Goal: Task Accomplishment & Management: Manage account settings

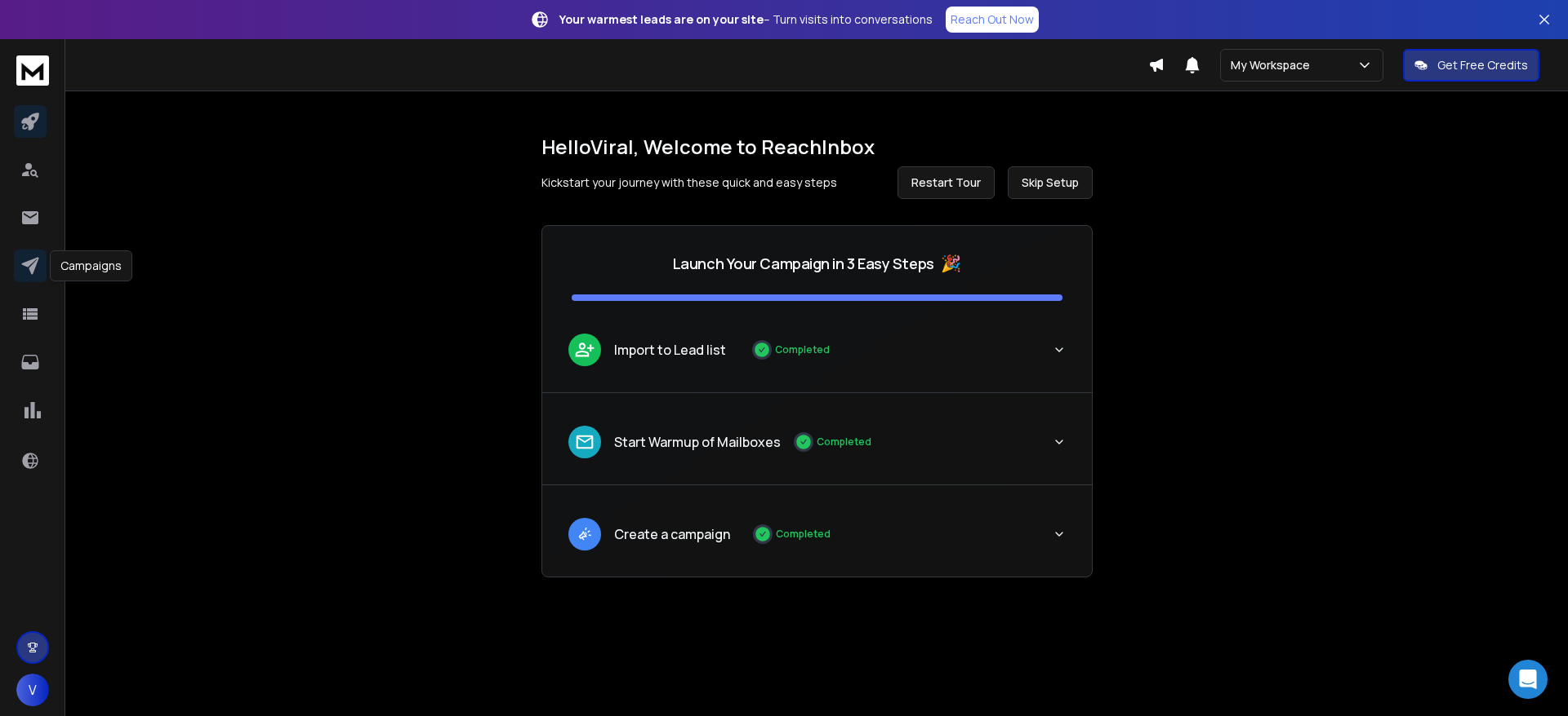
click at [35, 260] on icon at bounding box center [31, 266] width 20 height 20
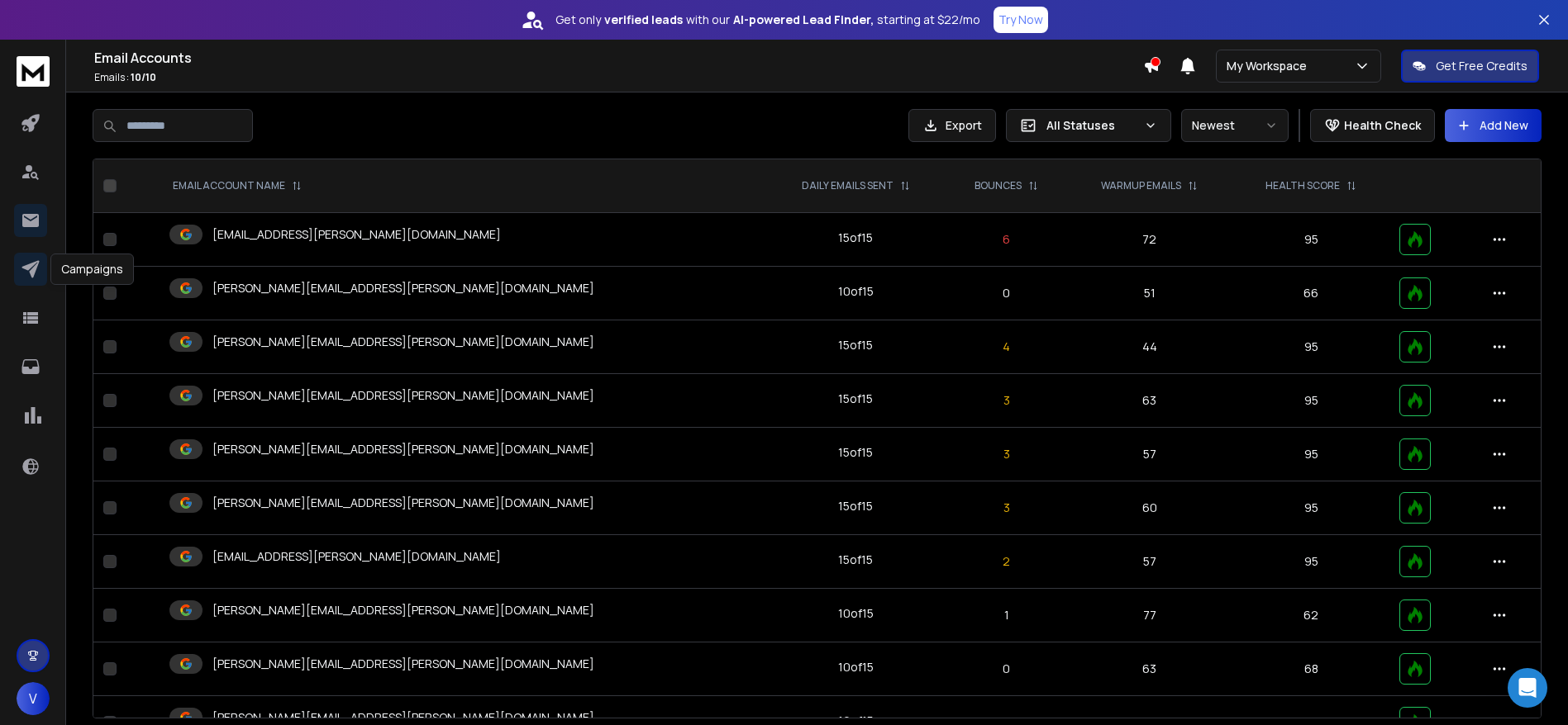
click at [34, 269] on icon at bounding box center [30, 268] width 17 height 17
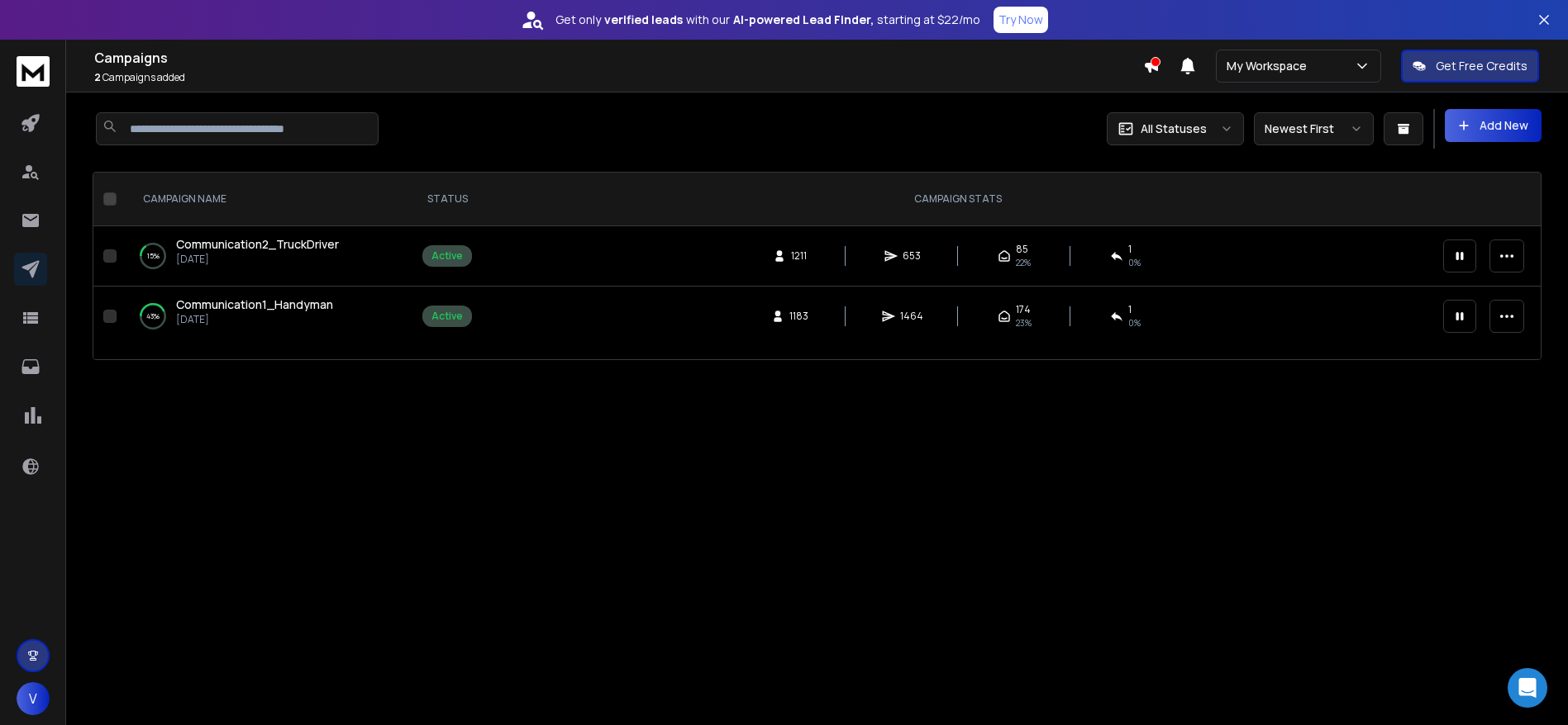
click at [295, 241] on span "Communication2_TruckDriver" at bounding box center [256, 244] width 163 height 16
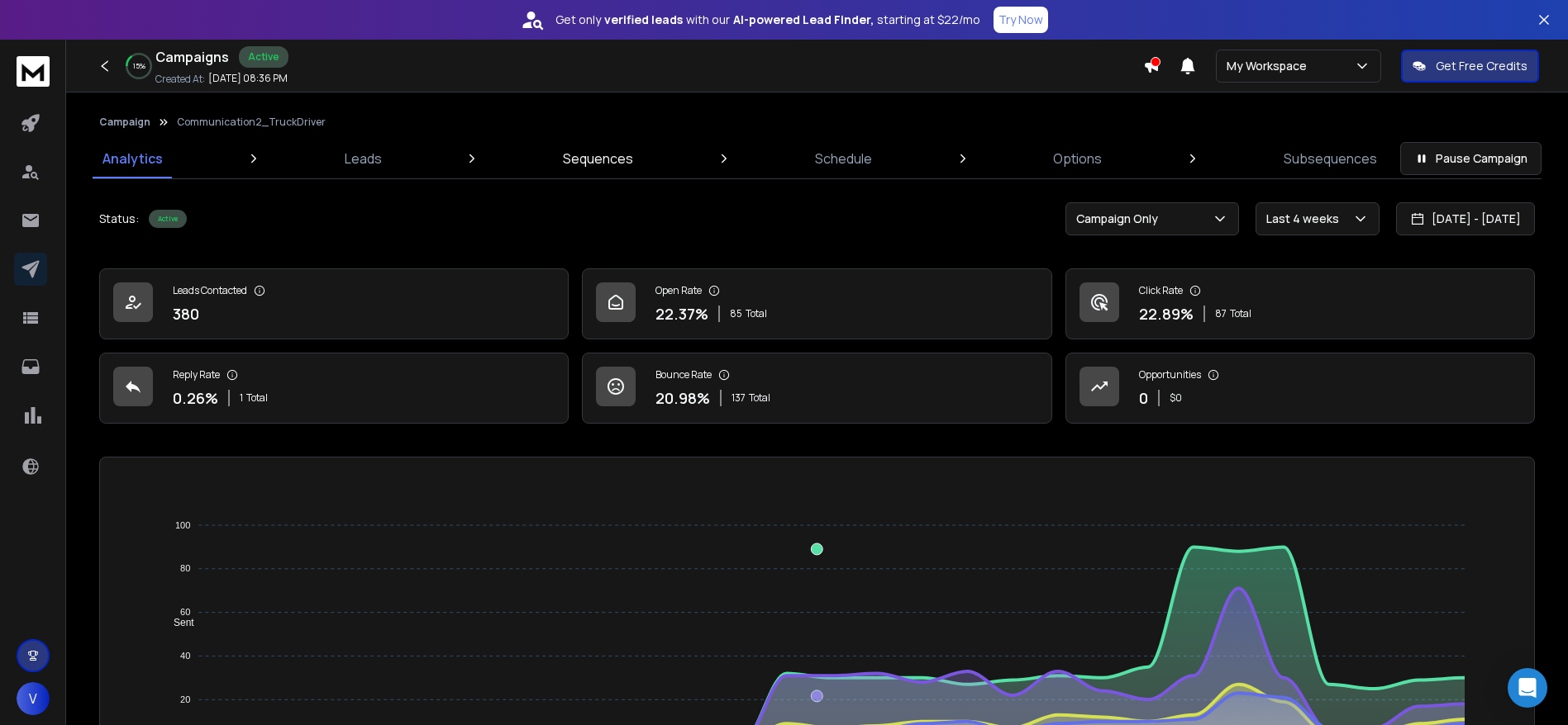
click at [594, 161] on p "Sequences" at bounding box center [597, 159] width 70 height 20
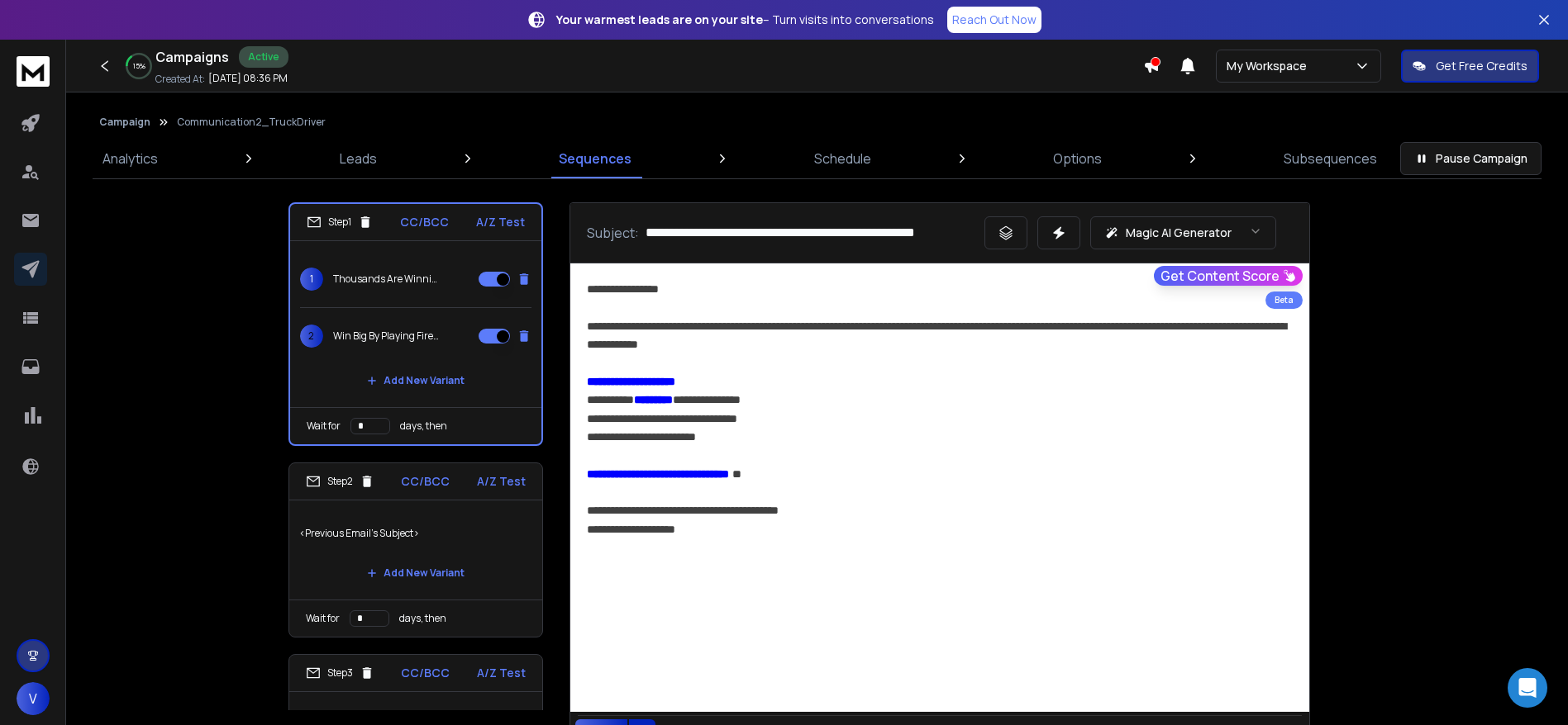
click at [396, 278] on p "Thousands Are Winning on Fire Kirin – Are You Next? 🔥" at bounding box center [386, 278] width 106 height 13
click at [766, 238] on input "**********" at bounding box center [806, 233] width 322 height 20
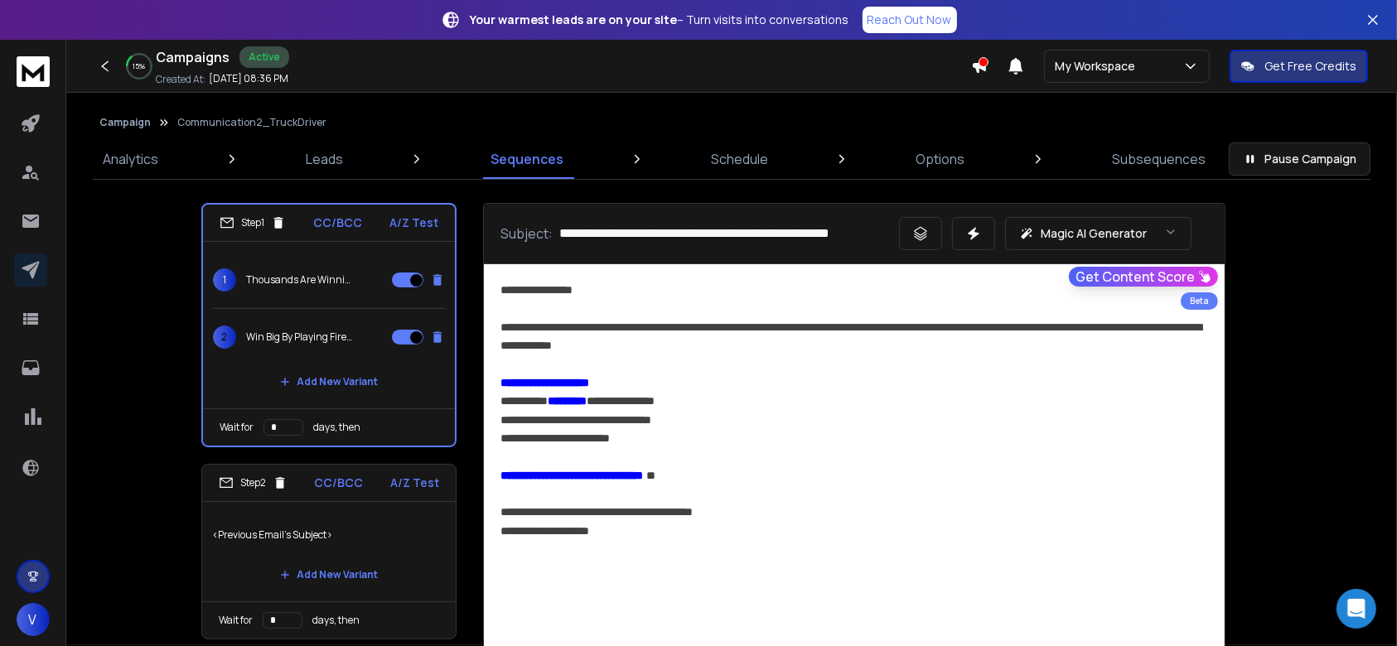
click at [331, 335] on p "Win Big By Playing Fire kirin, Juwa, Onion Star, & More! 🎰🎯" at bounding box center [299, 337] width 106 height 13
click at [294, 292] on div "1 Thousands Are Winning on Fire Kirin – Are You Next? 🔥" at bounding box center [329, 280] width 232 height 57
type input "**********"
click at [784, 243] on div "**********" at bounding box center [854, 234] width 741 height 60
click at [784, 228] on input "**********" at bounding box center [720, 234] width 323 height 20
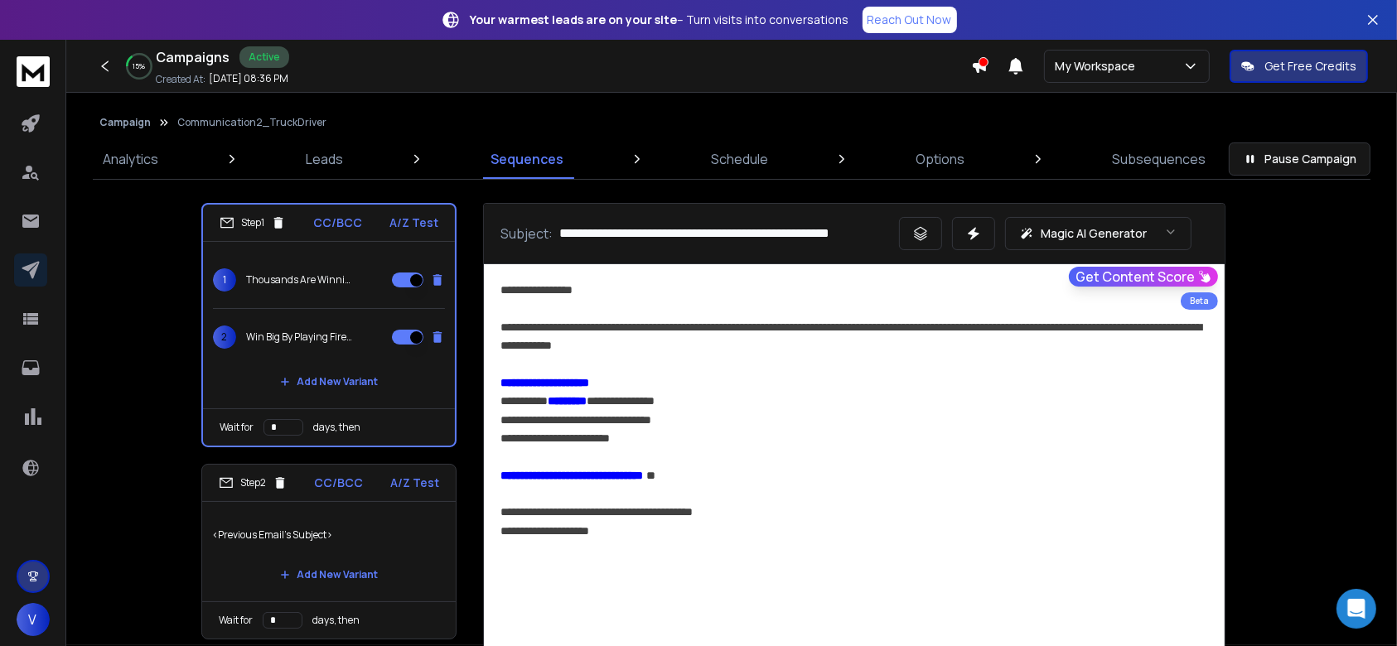
click at [804, 230] on input "**********" at bounding box center [720, 234] width 323 height 20
click at [836, 235] on input "**********" at bounding box center [720, 234] width 323 height 20
click at [589, 388] on strong "**********" at bounding box center [544, 383] width 89 height 12
click at [592, 422] on icon "button" at bounding box center [592, 422] width 12 height 12
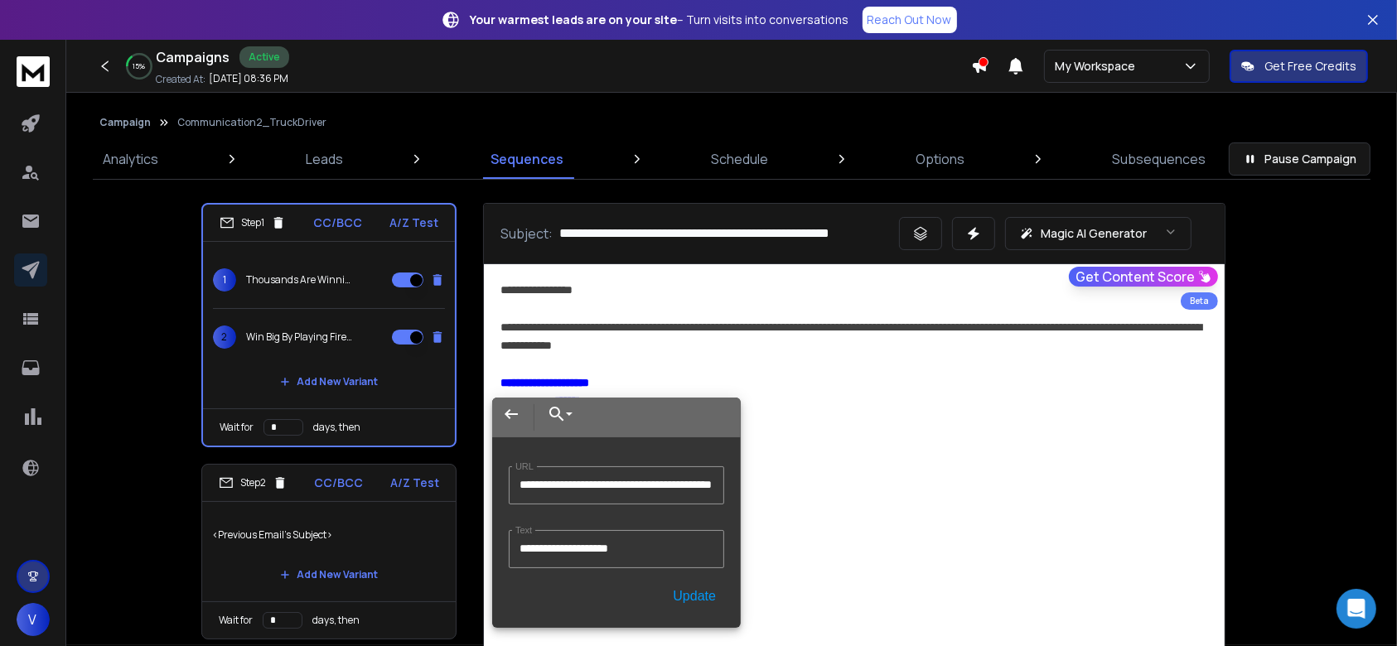
scroll to position [0, 48]
click at [728, 361] on div "**********" at bounding box center [854, 346] width 708 height 56
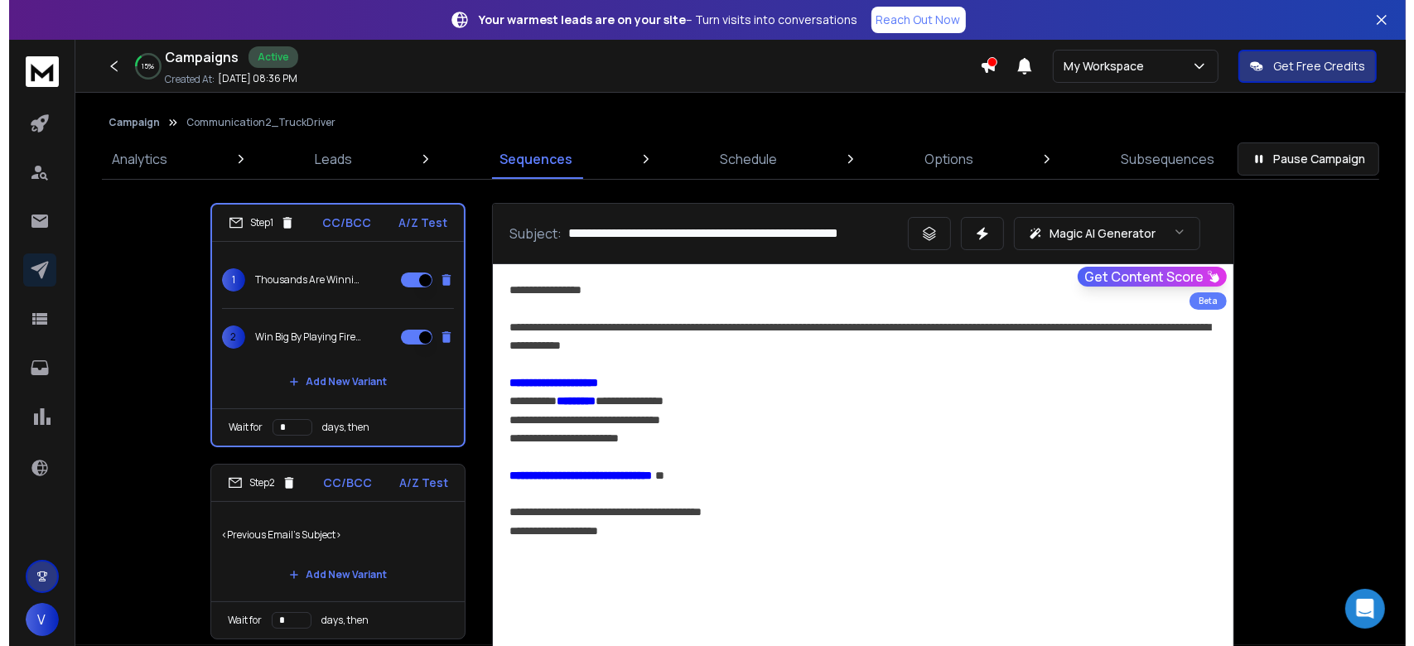
scroll to position [0, 0]
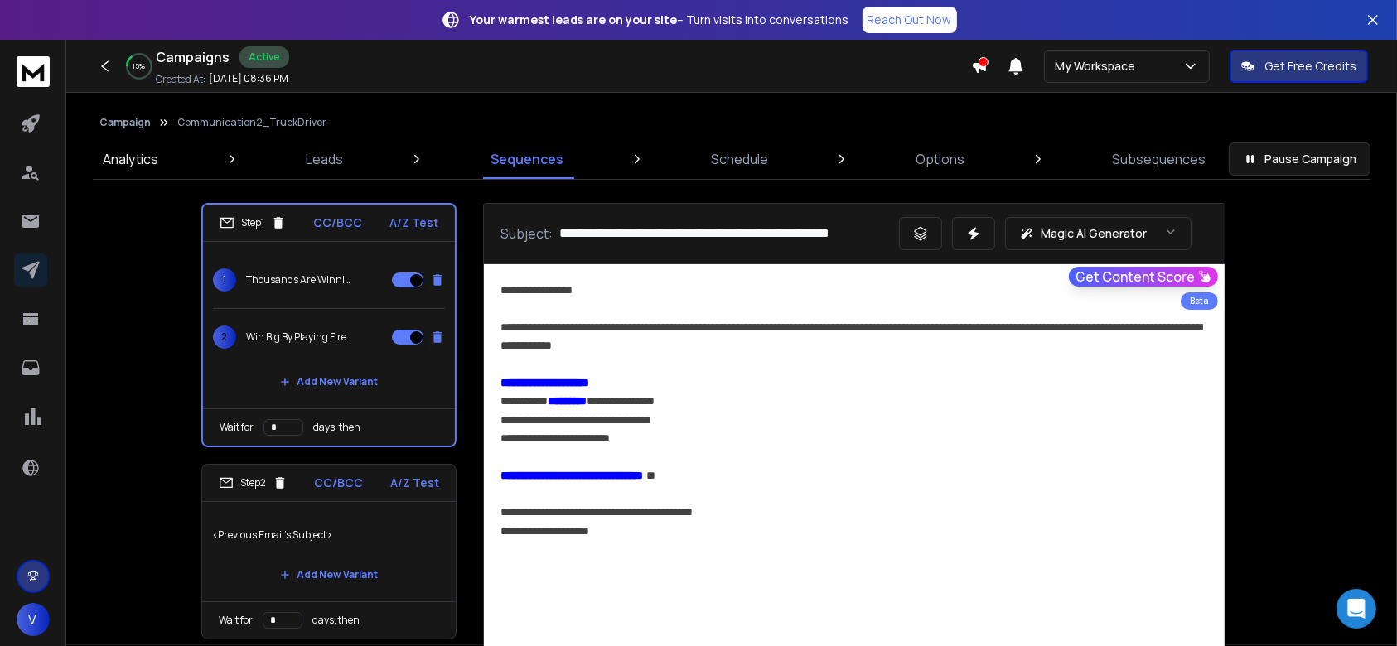
click at [165, 162] on link "Analytics" at bounding box center [130, 159] width 75 height 40
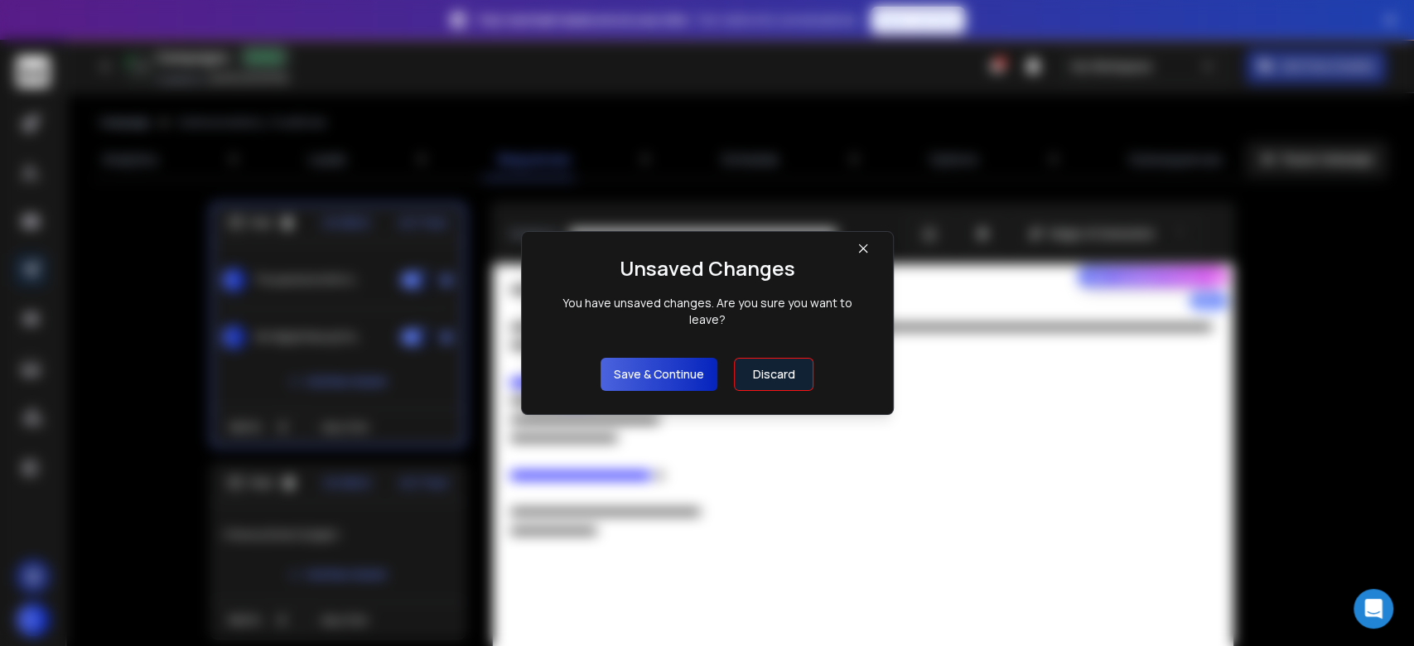
click at [756, 359] on button "Discard" at bounding box center [774, 374] width 80 height 33
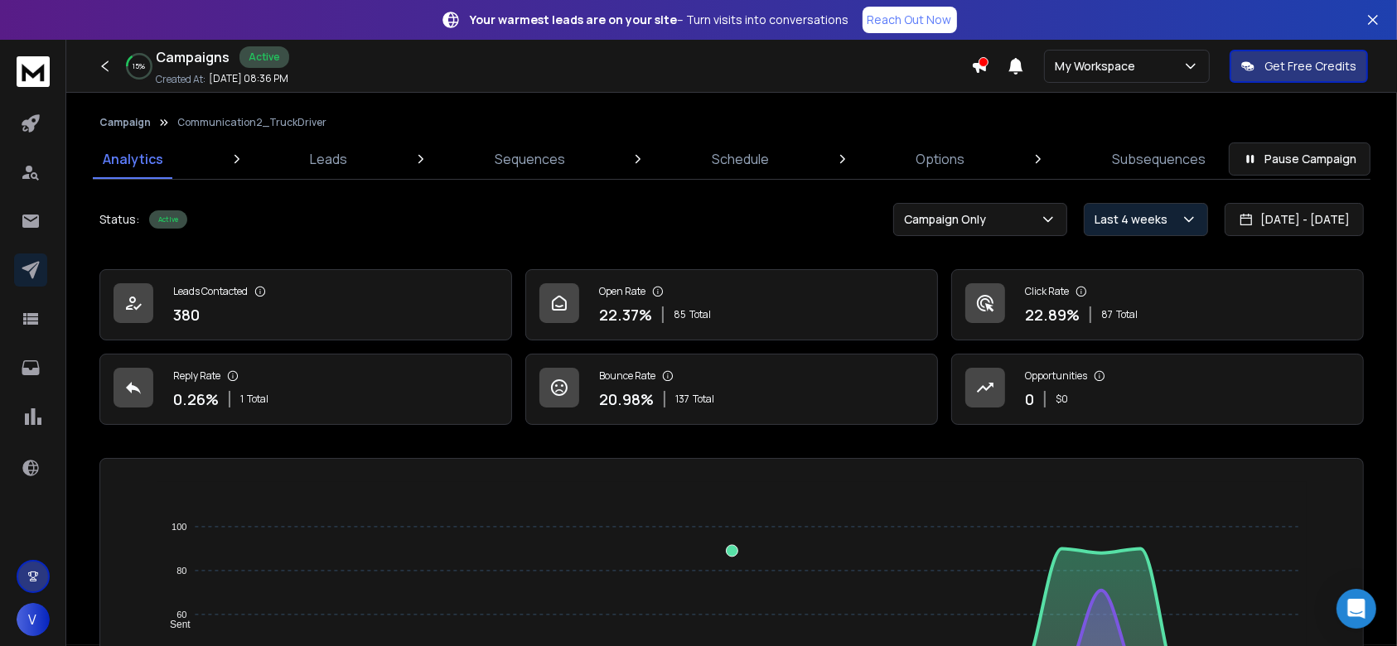
click at [1094, 219] on p "Last 4 weeks" at bounding box center [1134, 219] width 80 height 17
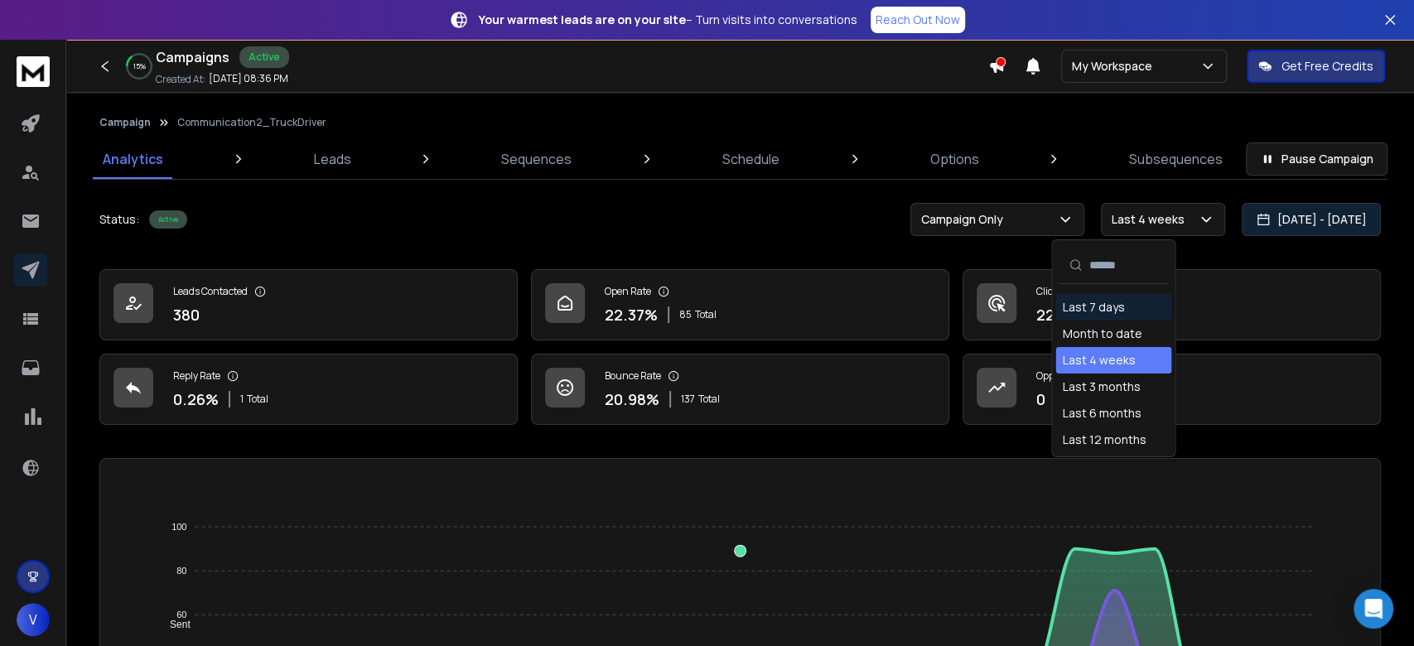
click at [1254, 215] on button "[DATE] - [DATE]" at bounding box center [1311, 219] width 139 height 33
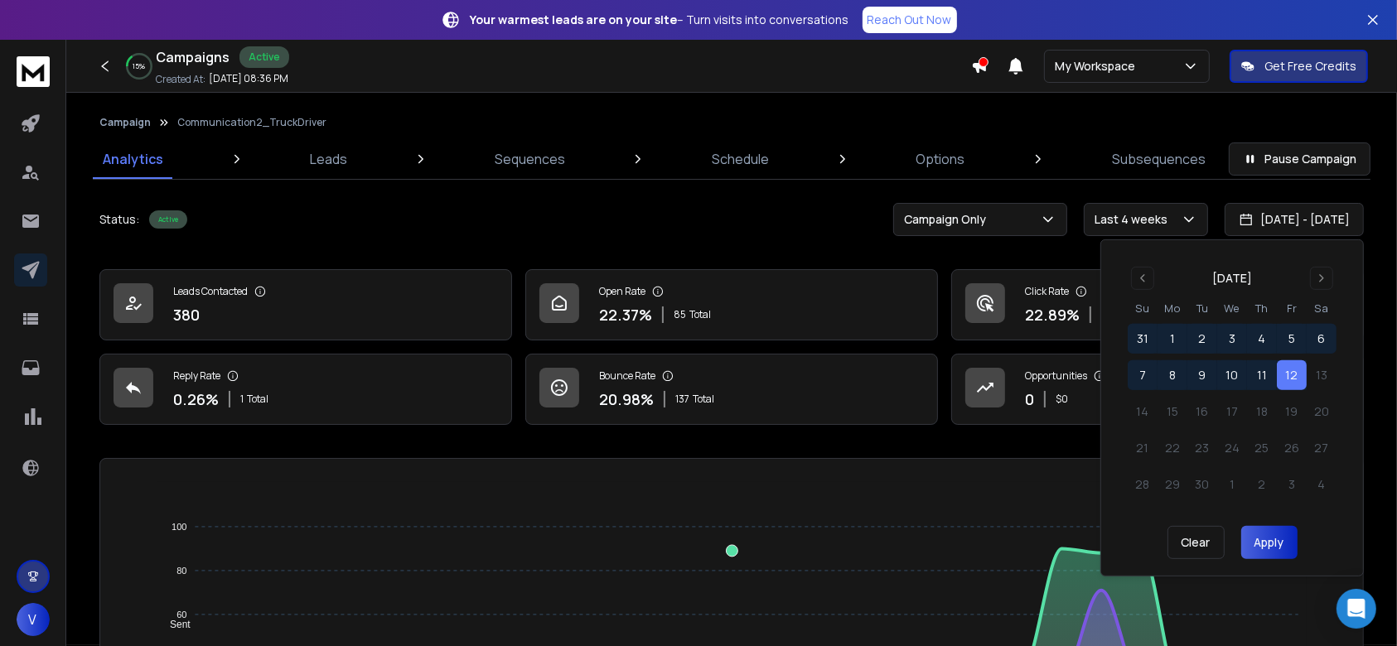
click at [1259, 368] on button "11" at bounding box center [1262, 375] width 30 height 30
click at [1253, 558] on button "Apply" at bounding box center [1269, 542] width 56 height 33
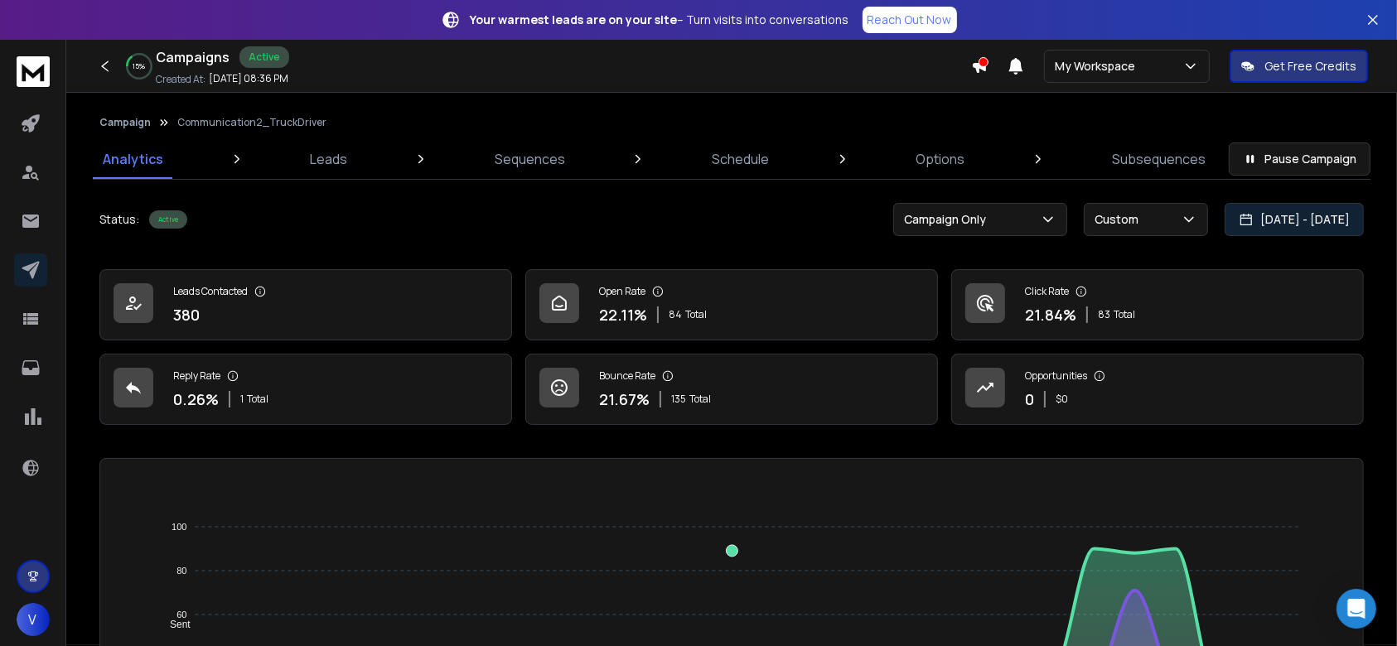
click at [1253, 216] on button "15 Aug 2025 - 11 Sep 2025" at bounding box center [1293, 219] width 139 height 33
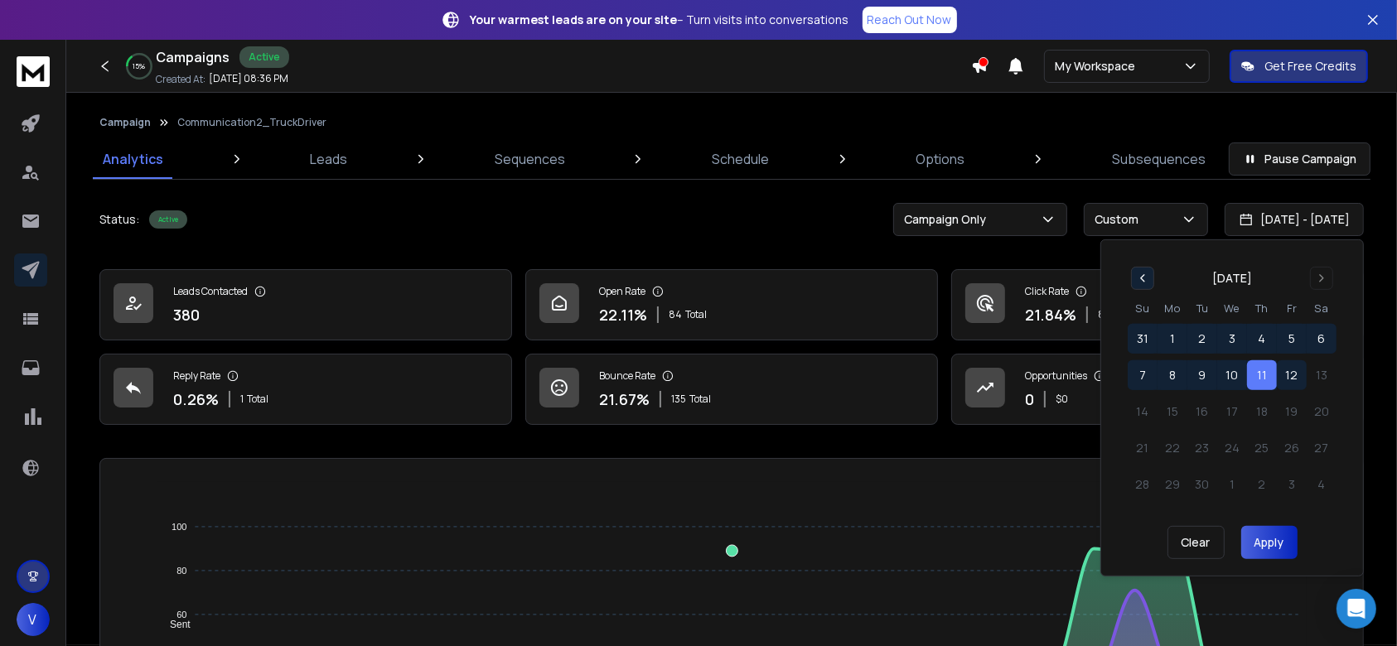
click at [1144, 280] on icon "Go to previous month" at bounding box center [1142, 278] width 13 height 13
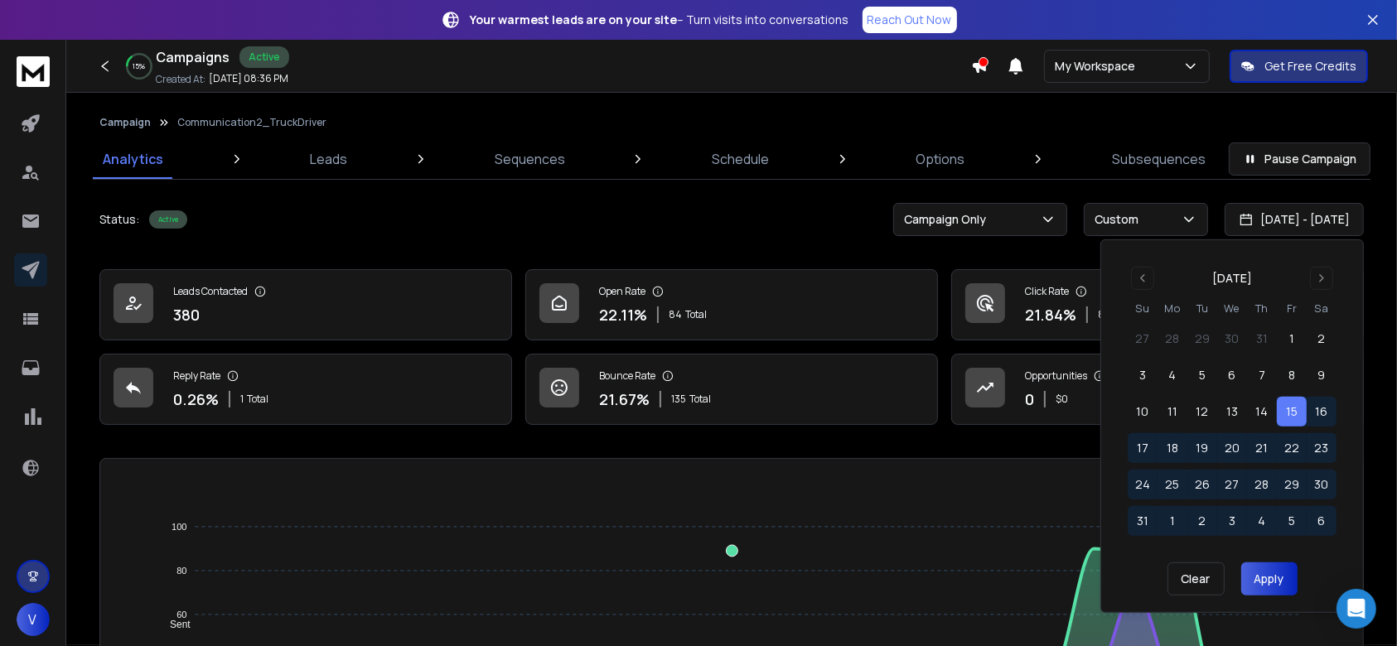
drag, startPoint x: 1296, startPoint y: 405, endPoint x: 1311, endPoint y: 495, distance: 90.7
click at [1311, 495] on tbody "27 28 29 30 31 1 2 3 4 5 6 7 8 9 10 11 12 13 14 15 16 17 18 19 20 21 22 23 24 2…" at bounding box center [1232, 426] width 209 height 219
click at [1186, 577] on button "Clear" at bounding box center [1195, 579] width 57 height 33
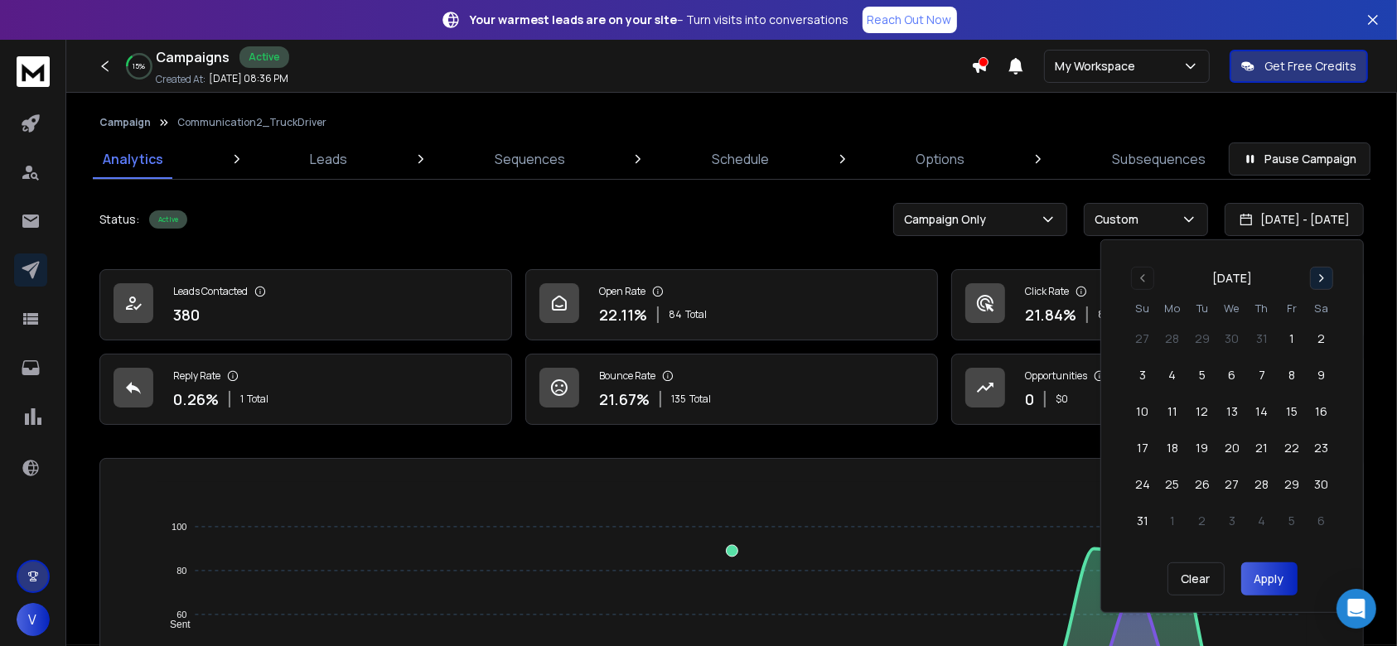
click at [1318, 280] on icon "Go to next month" at bounding box center [1321, 278] width 13 height 13
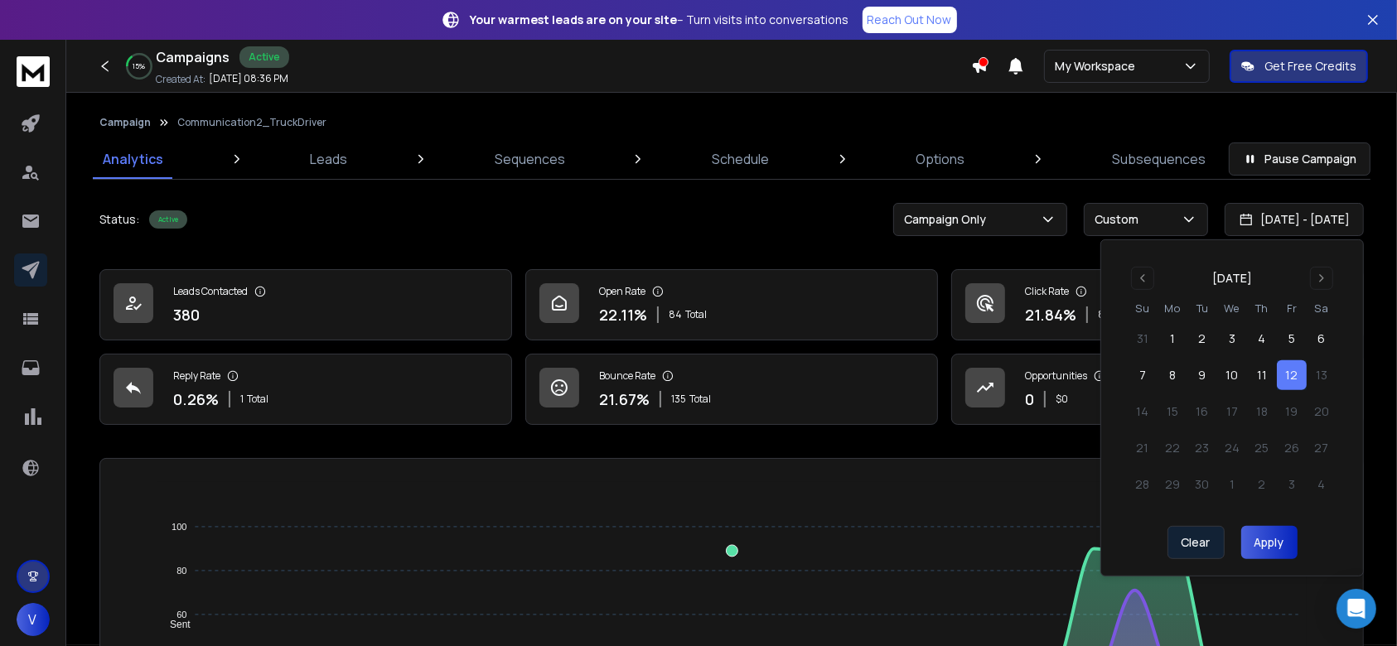
click at [1213, 547] on button "Clear" at bounding box center [1195, 542] width 57 height 33
click at [1292, 372] on button "12" at bounding box center [1292, 375] width 30 height 30
click at [1266, 535] on button "Apply" at bounding box center [1269, 542] width 56 height 33
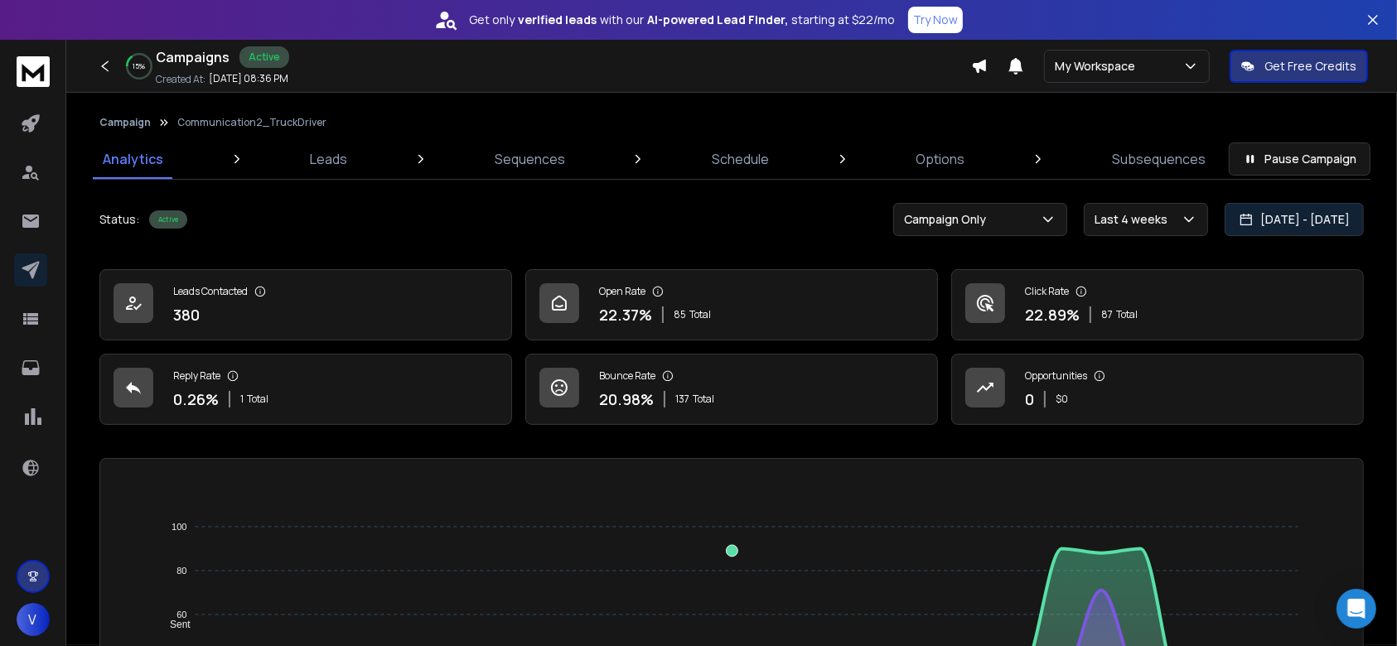
click at [1303, 222] on button "[DATE] - [DATE]" at bounding box center [1293, 219] width 139 height 33
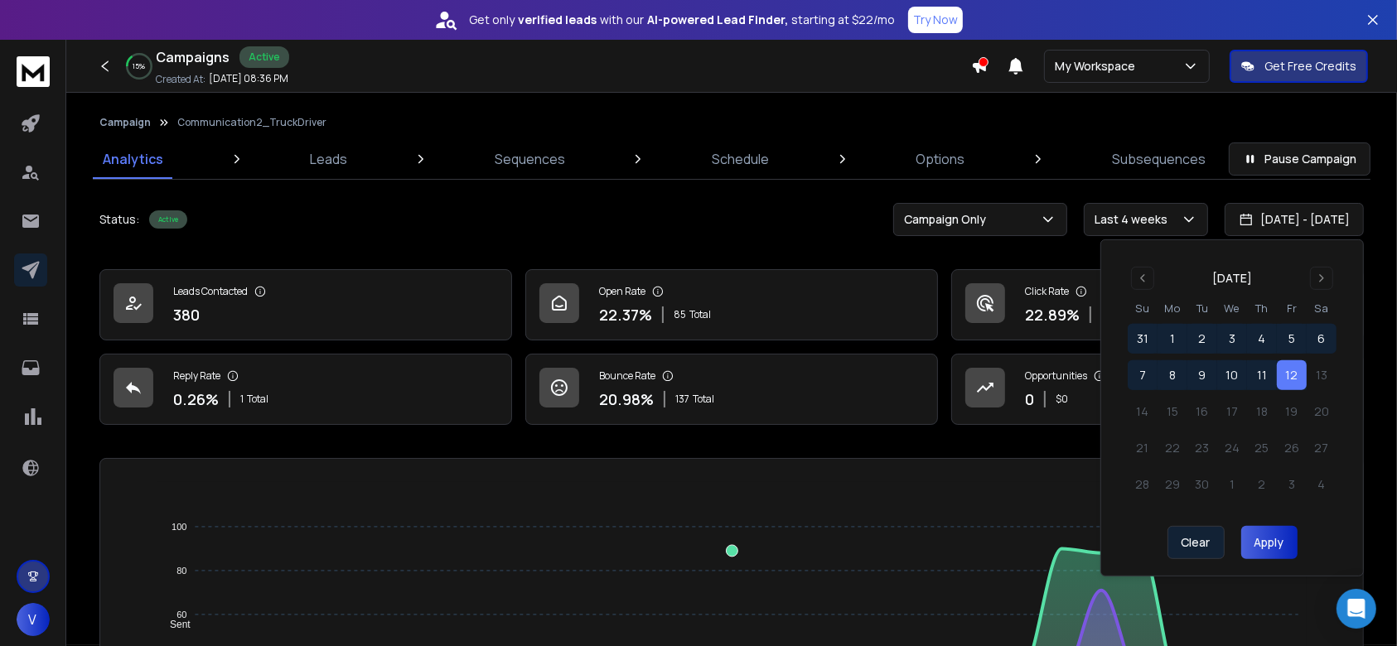
click at [1180, 536] on button "Clear" at bounding box center [1195, 542] width 57 height 33
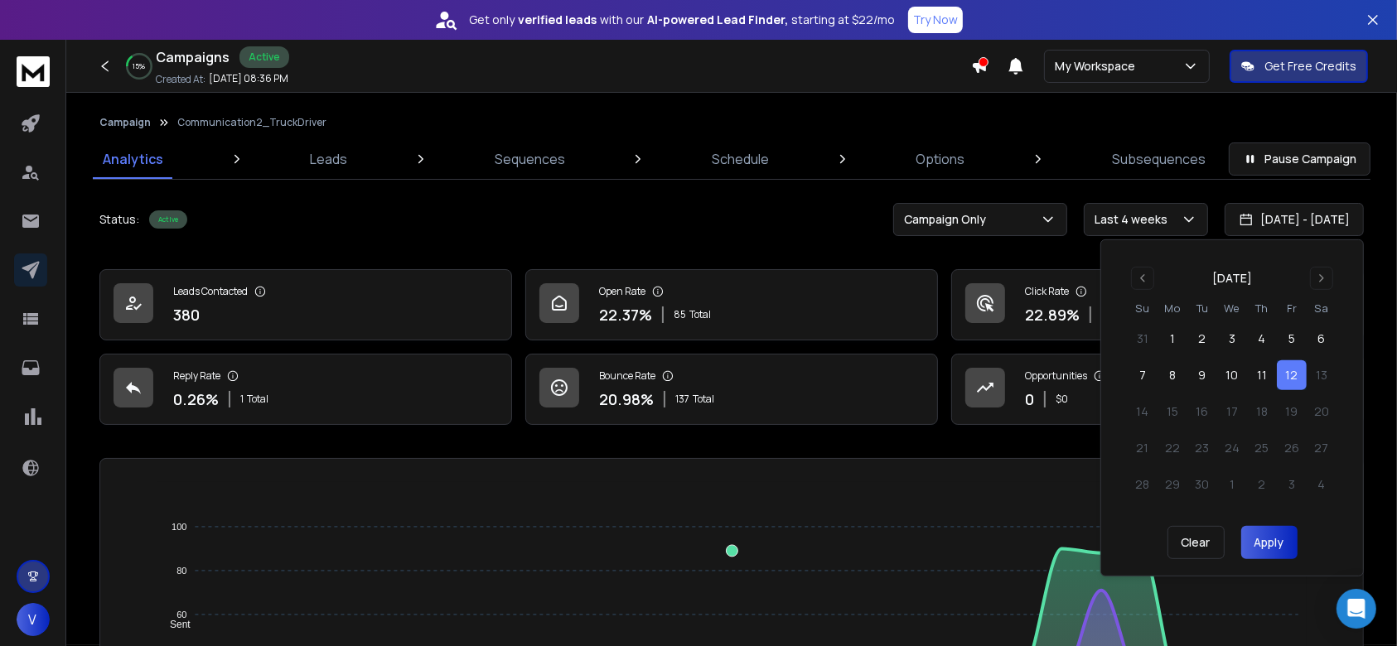
click at [1300, 371] on button "12" at bounding box center [1292, 375] width 30 height 30
click at [1258, 540] on button "Apply" at bounding box center [1269, 542] width 56 height 33
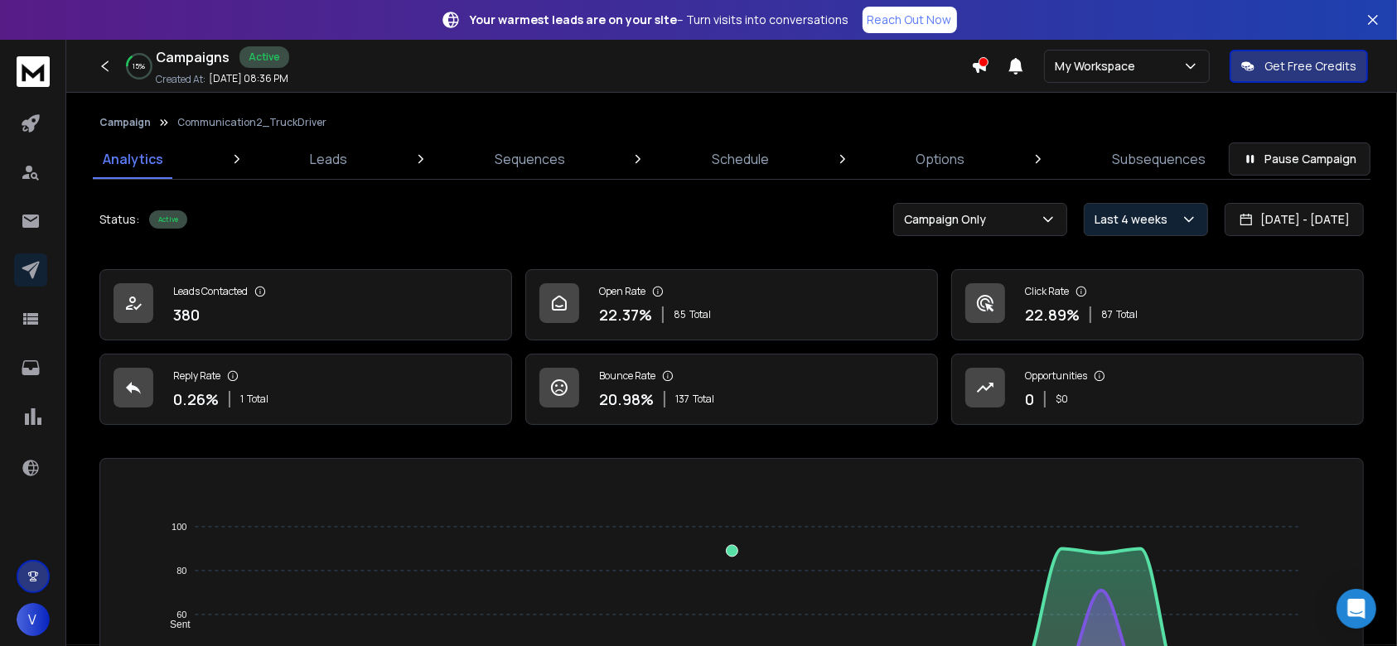
click at [1118, 217] on p "Last 4 weeks" at bounding box center [1134, 219] width 80 height 17
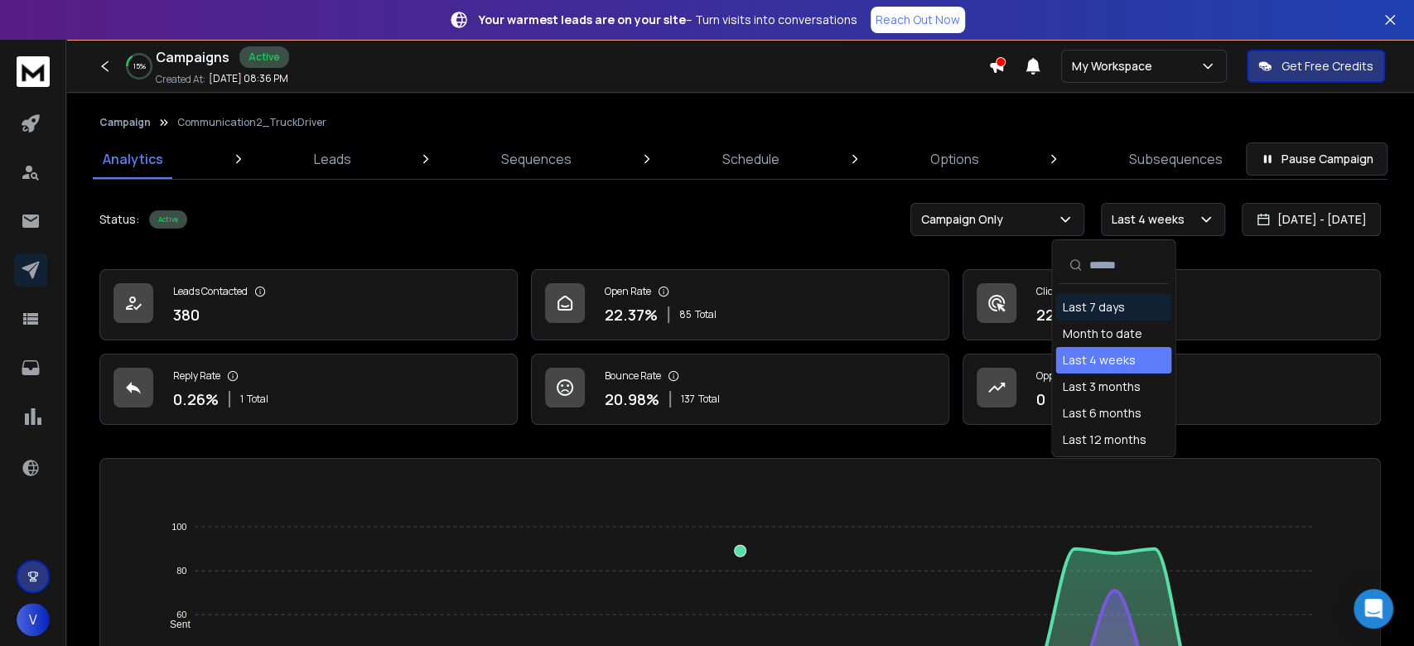
click at [1084, 306] on div "Last 7 days" at bounding box center [1093, 307] width 62 height 17
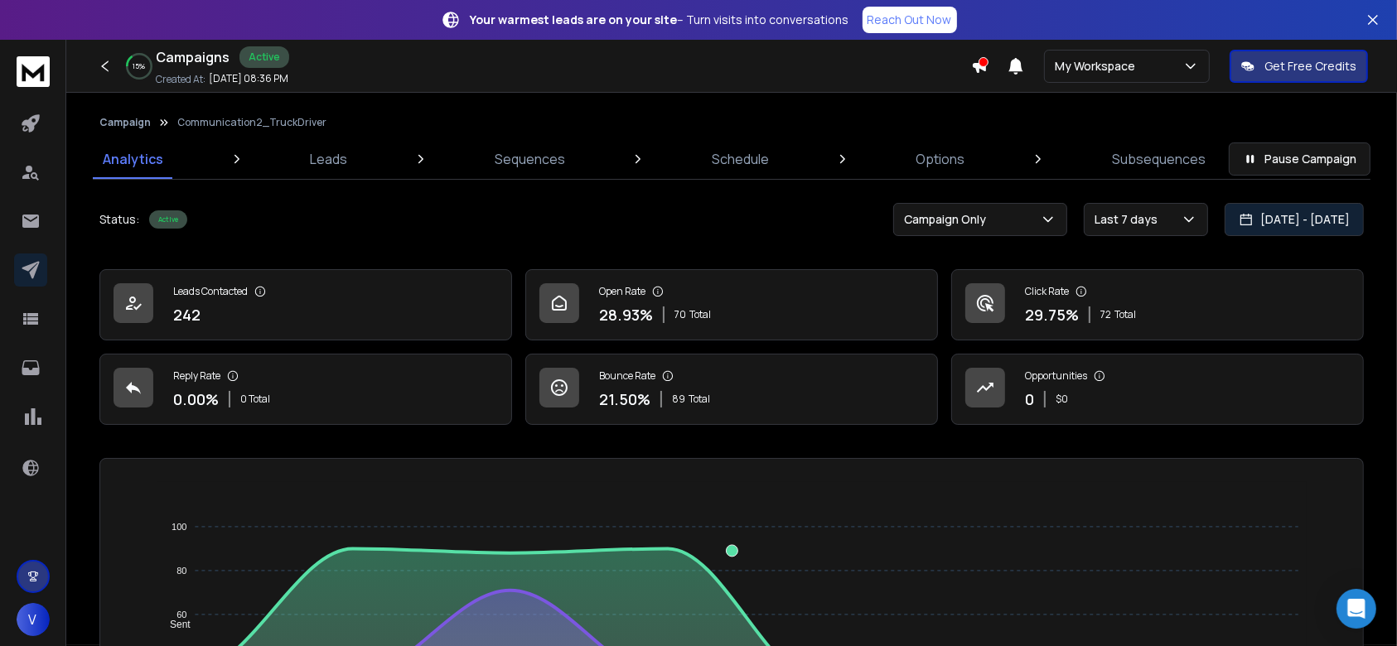
click at [1264, 227] on button "[DATE] - [DATE]" at bounding box center [1293, 219] width 139 height 33
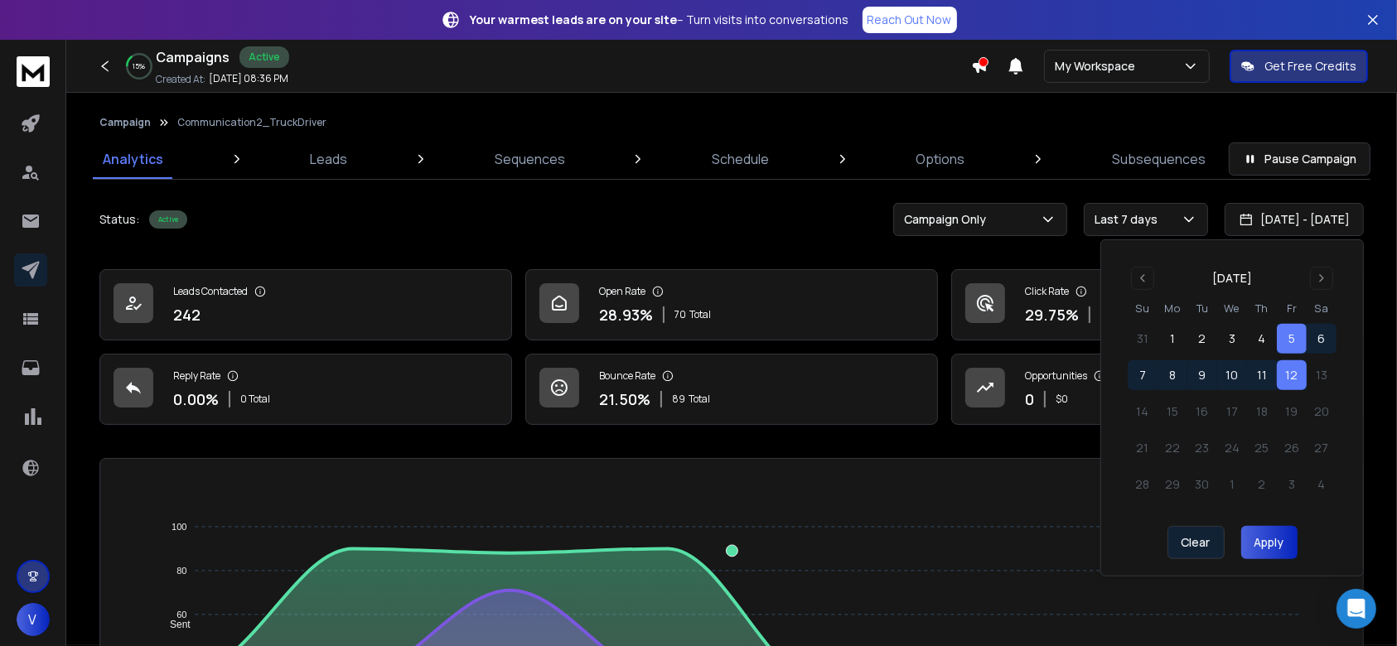
click at [1201, 537] on button "Clear" at bounding box center [1195, 542] width 57 height 33
click at [1258, 376] on button "11" at bounding box center [1262, 375] width 30 height 30
click at [1263, 369] on button "11" at bounding box center [1262, 375] width 30 height 30
click at [1267, 558] on button "Apply" at bounding box center [1269, 542] width 56 height 33
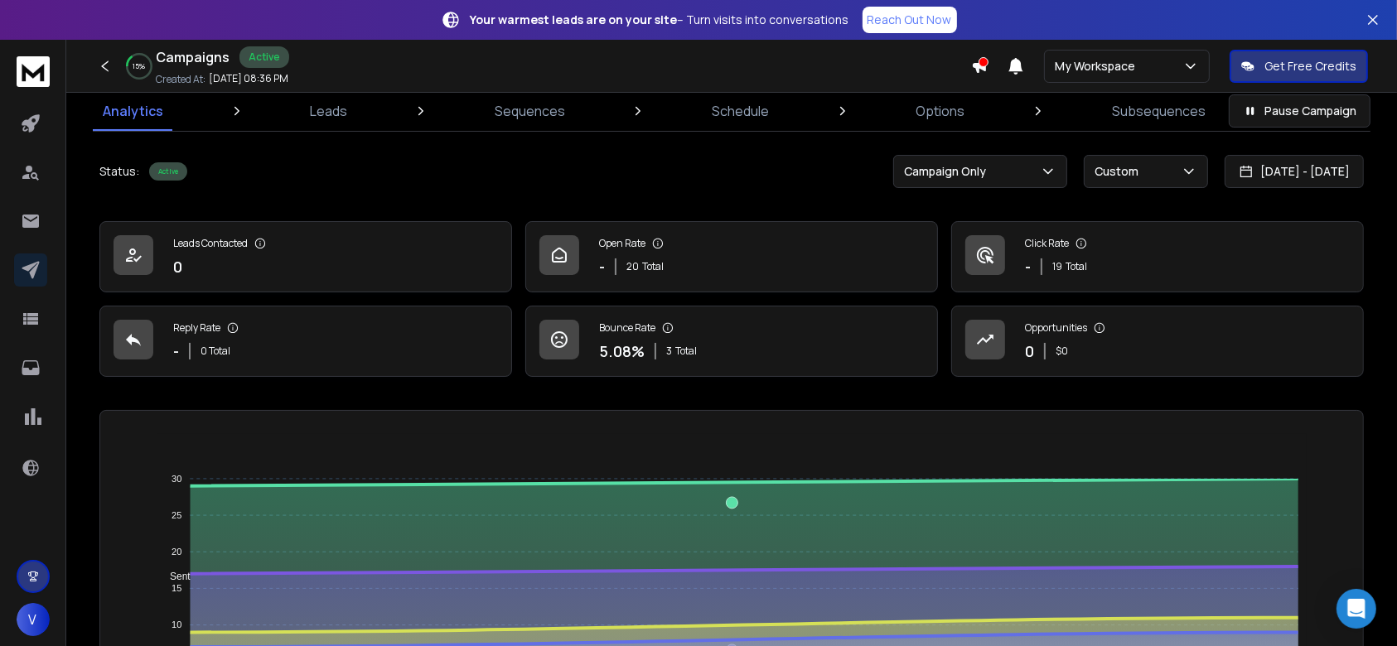
scroll to position [535, 0]
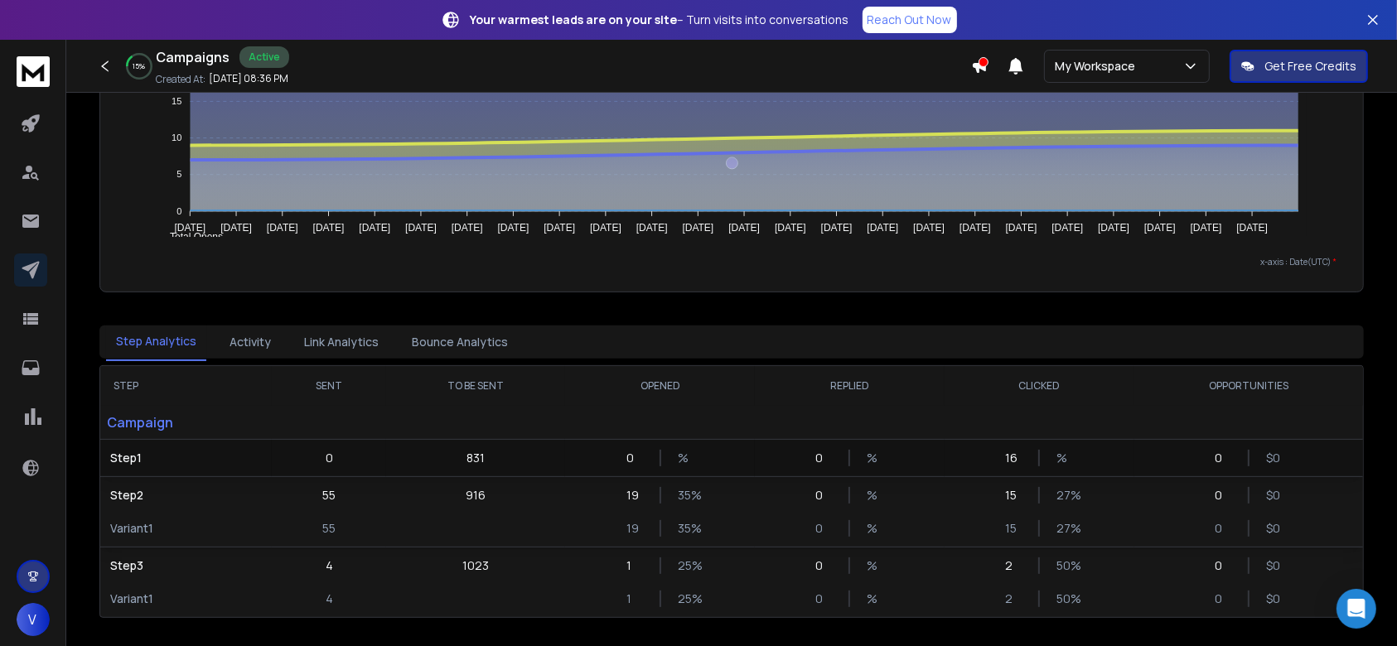
click at [1012, 457] on p "16" at bounding box center [1013, 458] width 17 height 17
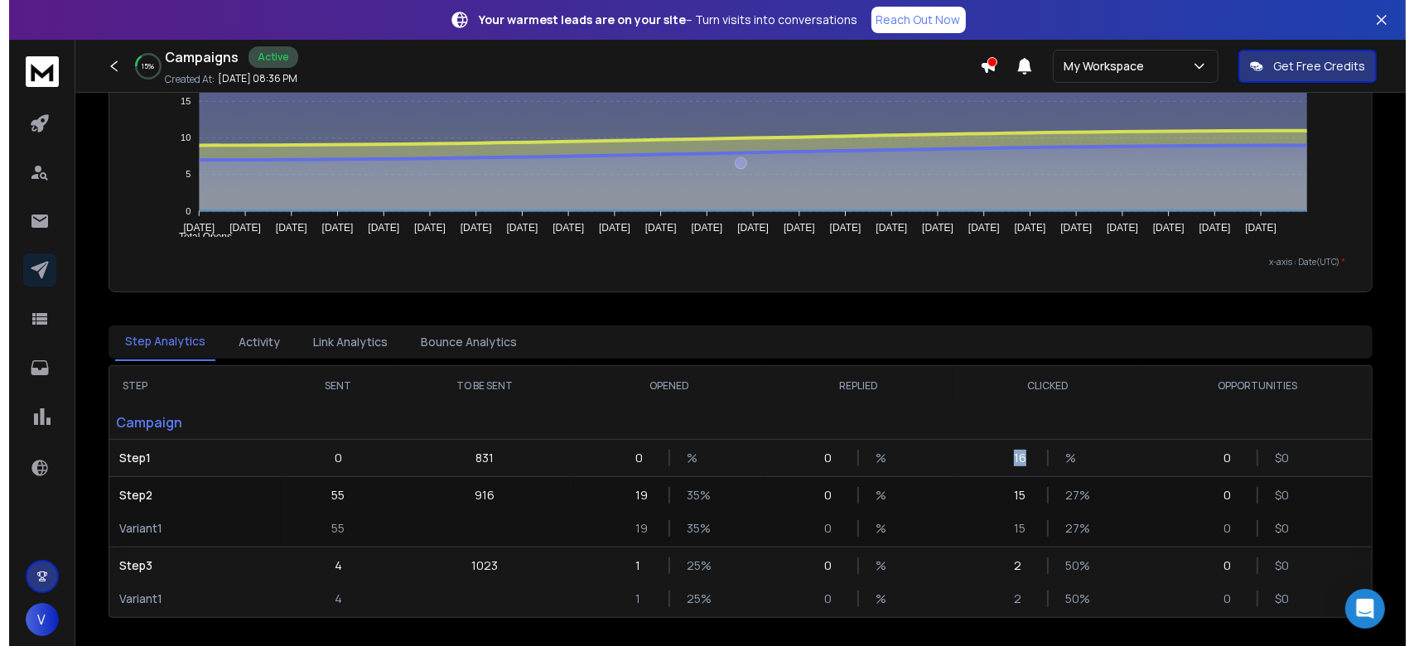
scroll to position [0, 0]
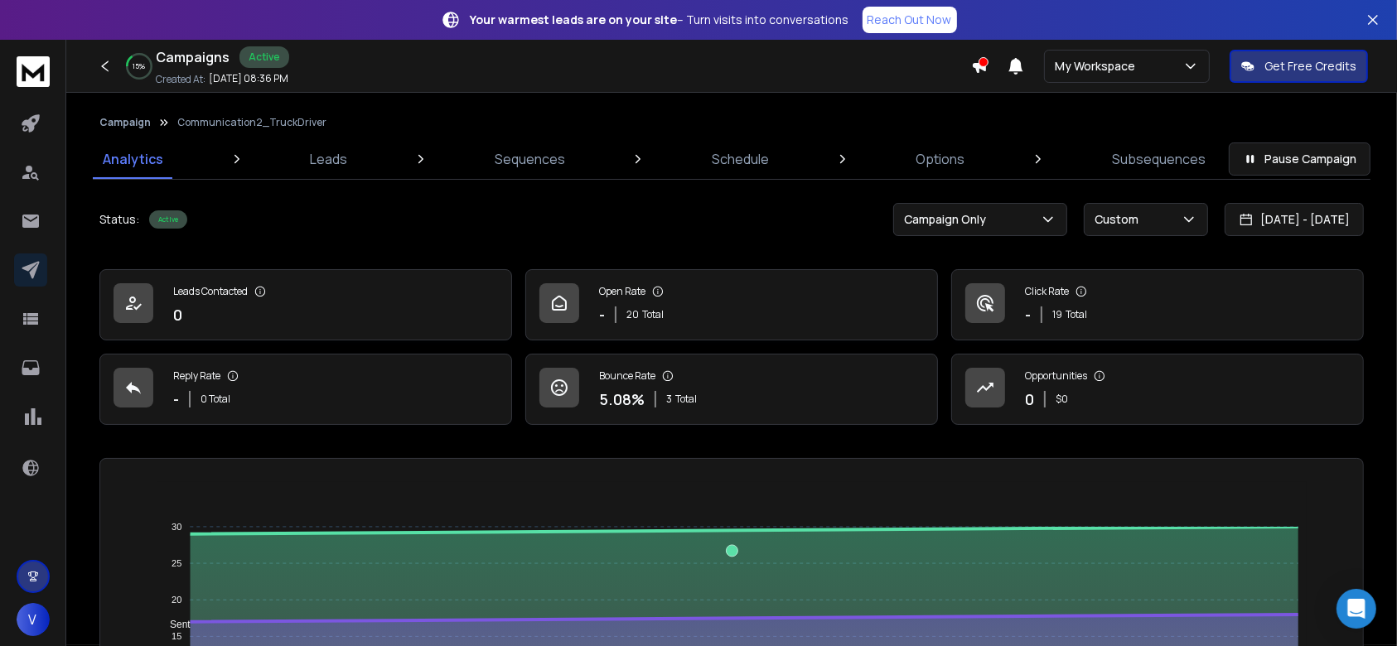
click at [1067, 336] on link "Click Rate - 19 Total" at bounding box center [1157, 304] width 413 height 71
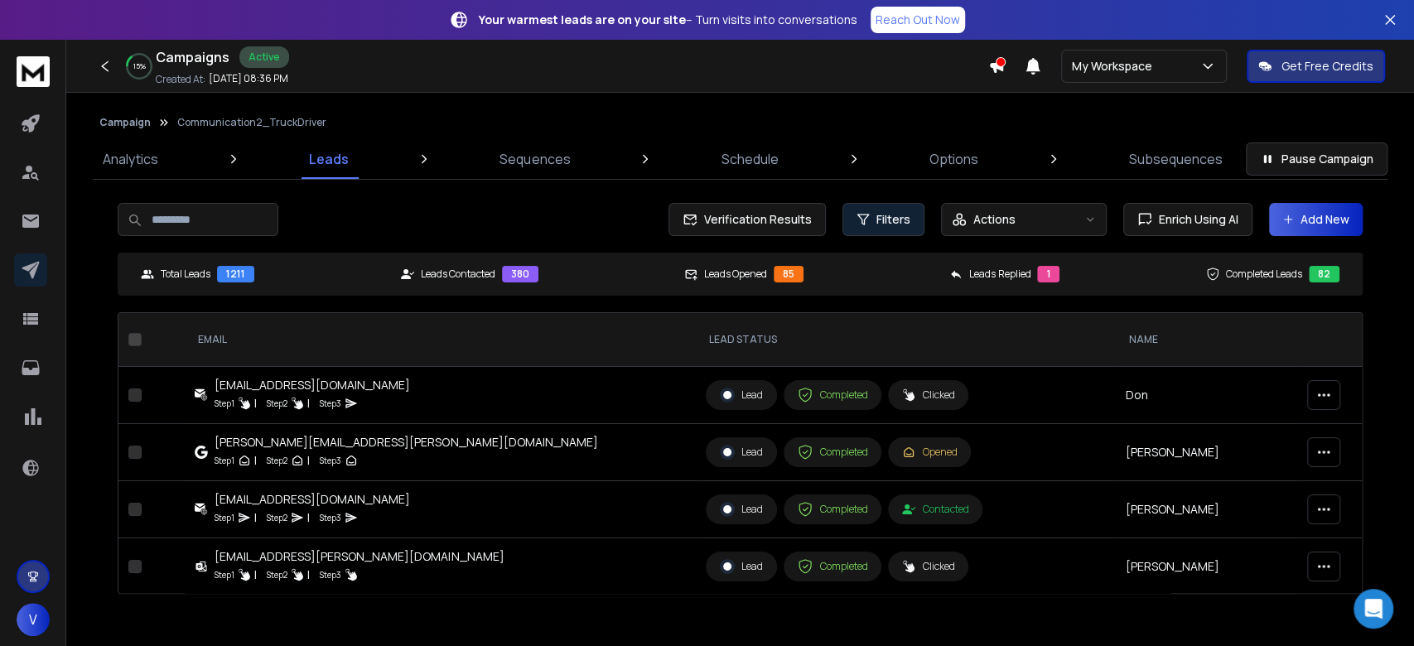
click at [874, 225] on button "Filters" at bounding box center [884, 219] width 82 height 33
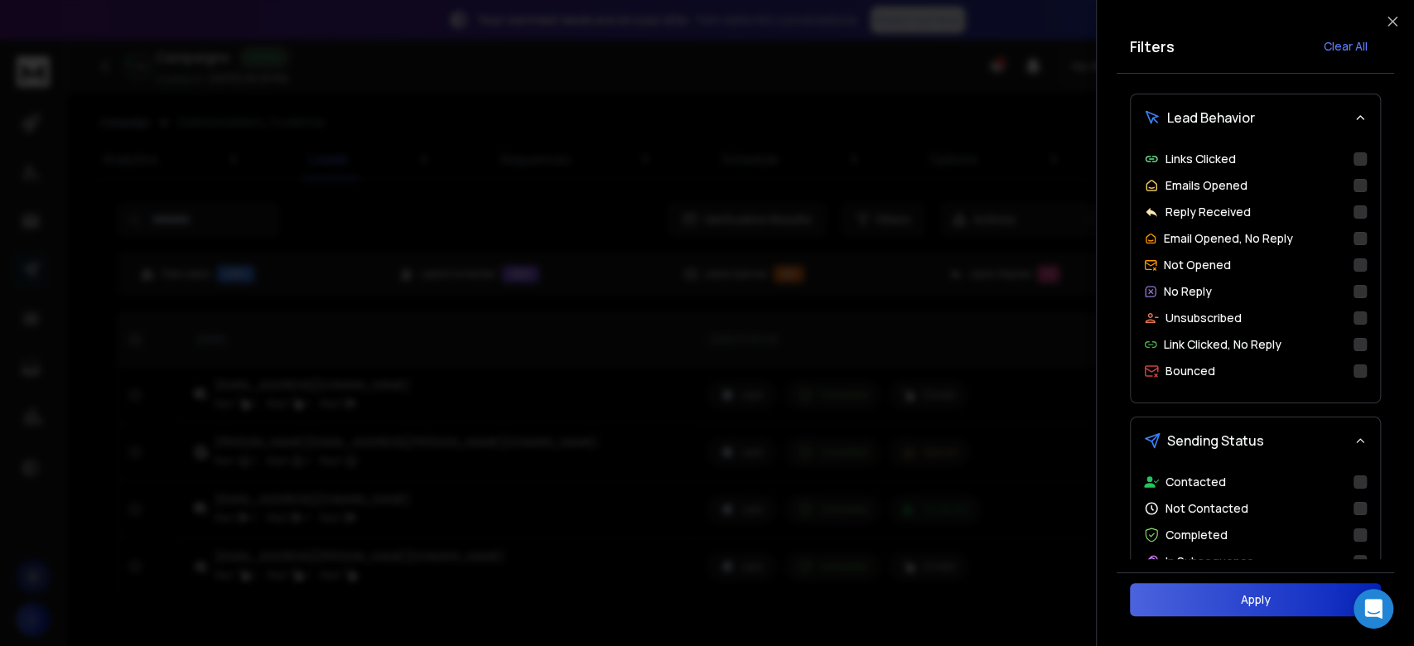
click at [1354, 162] on button "Links Clicked" at bounding box center [1360, 158] width 13 height 13
click at [1240, 597] on button "Apply" at bounding box center [1255, 599] width 251 height 33
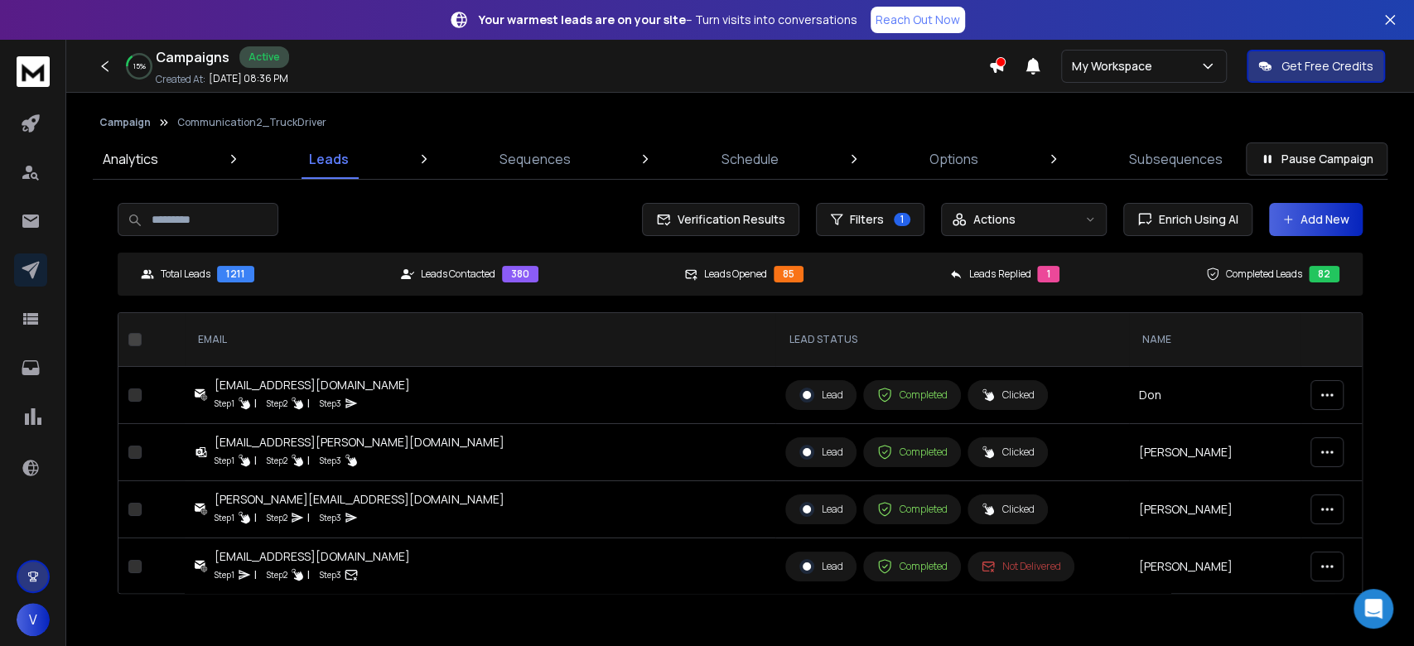
click at [130, 162] on p "Analytics" at bounding box center [131, 159] width 56 height 20
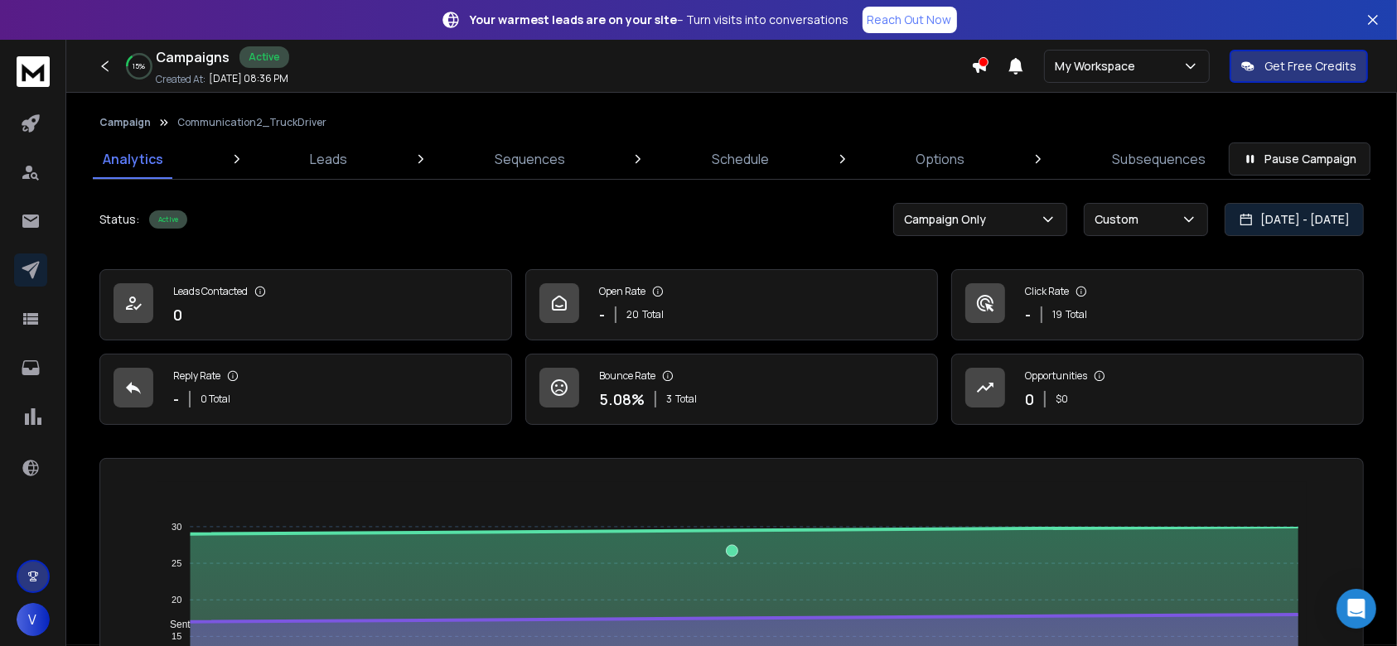
click at [1265, 220] on button "[DATE] - [DATE]" at bounding box center [1293, 219] width 139 height 33
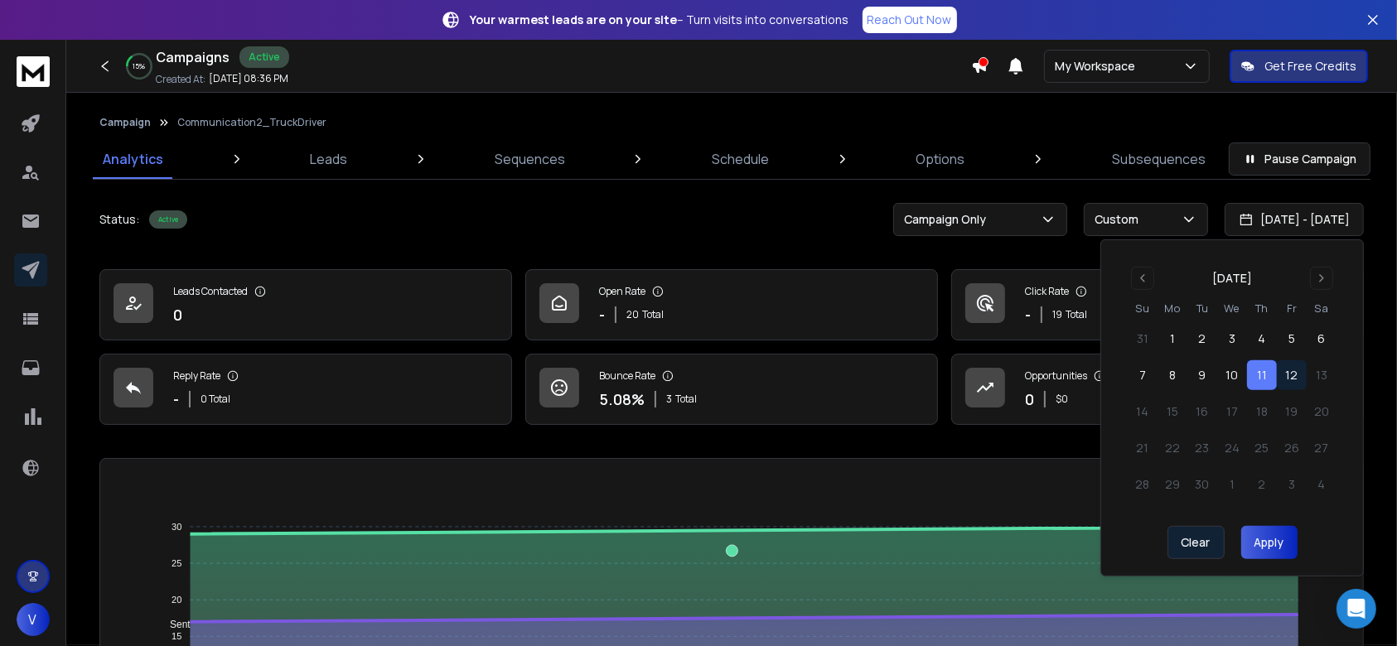
click at [1193, 543] on button "Clear" at bounding box center [1195, 542] width 57 height 33
click at [1260, 374] on button "11" at bounding box center [1262, 375] width 30 height 30
click at [1260, 542] on button "Apply" at bounding box center [1269, 542] width 56 height 33
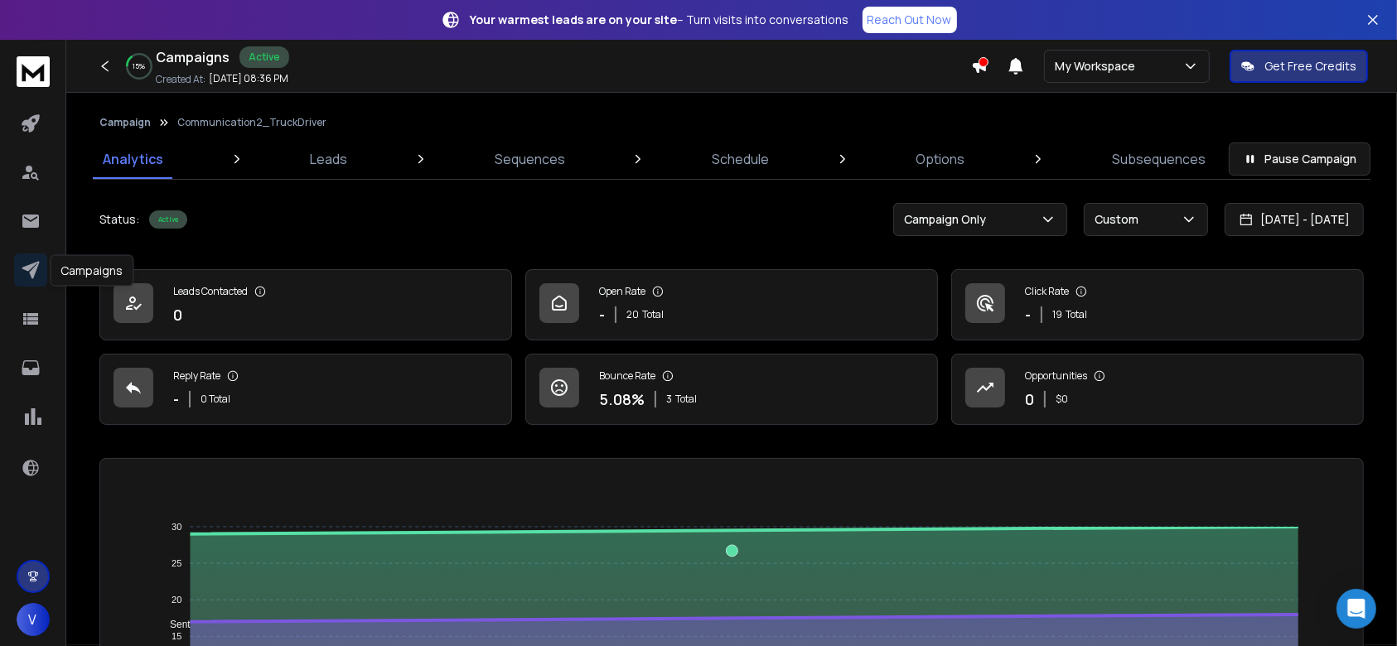
click at [27, 276] on icon at bounding box center [31, 270] width 20 height 20
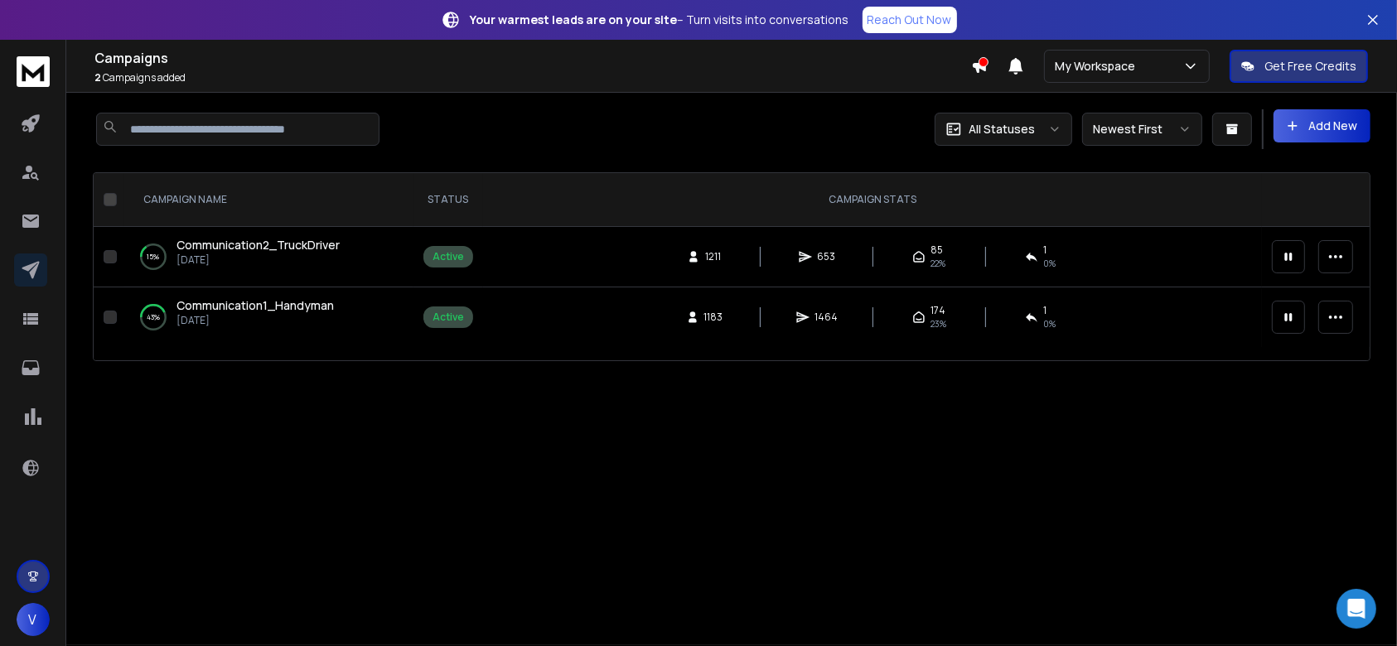
click at [290, 305] on span "Communication1_Handyman" at bounding box center [254, 305] width 157 height 16
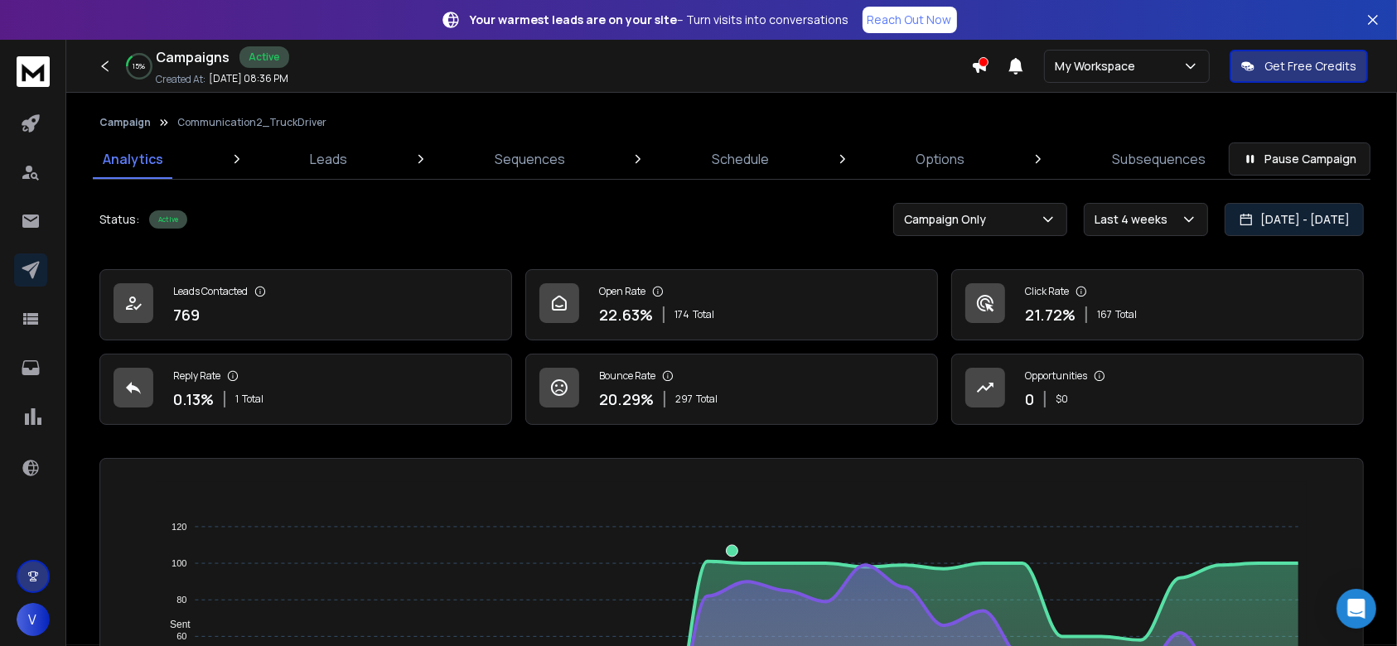
click at [1244, 229] on button "[DATE] - [DATE]" at bounding box center [1293, 219] width 139 height 33
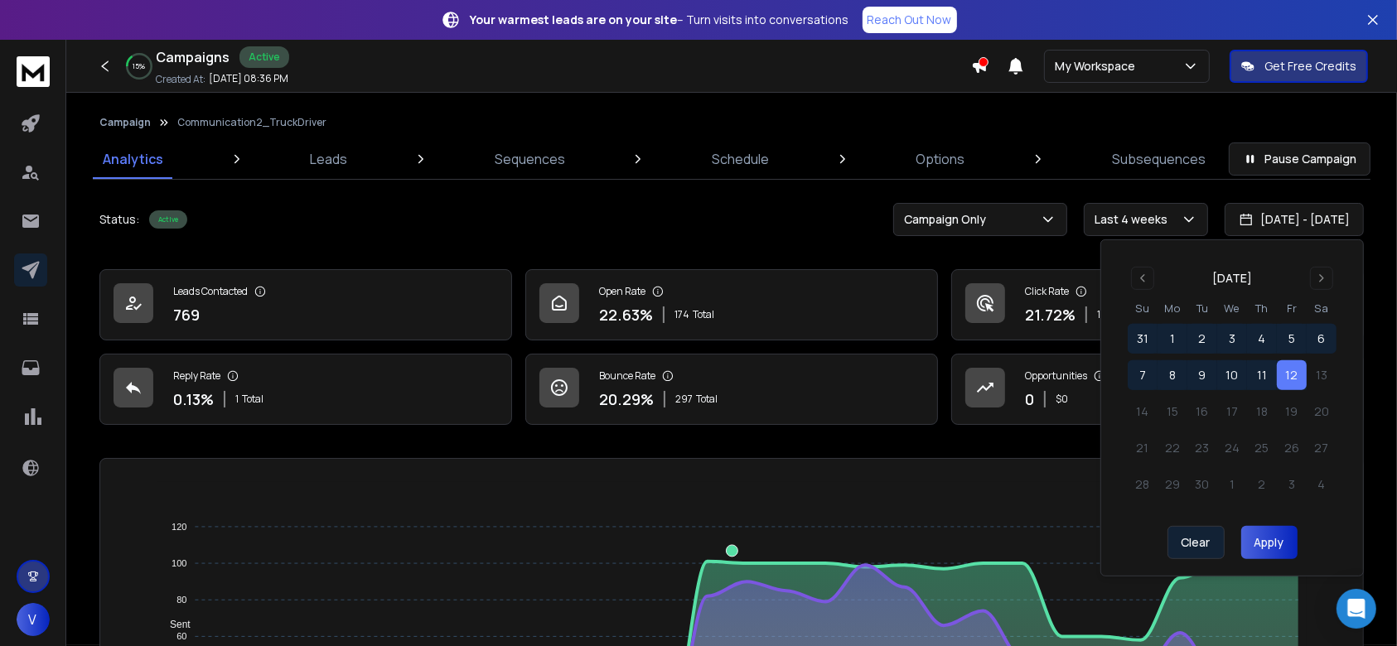
click at [1210, 540] on button "Clear" at bounding box center [1195, 542] width 57 height 33
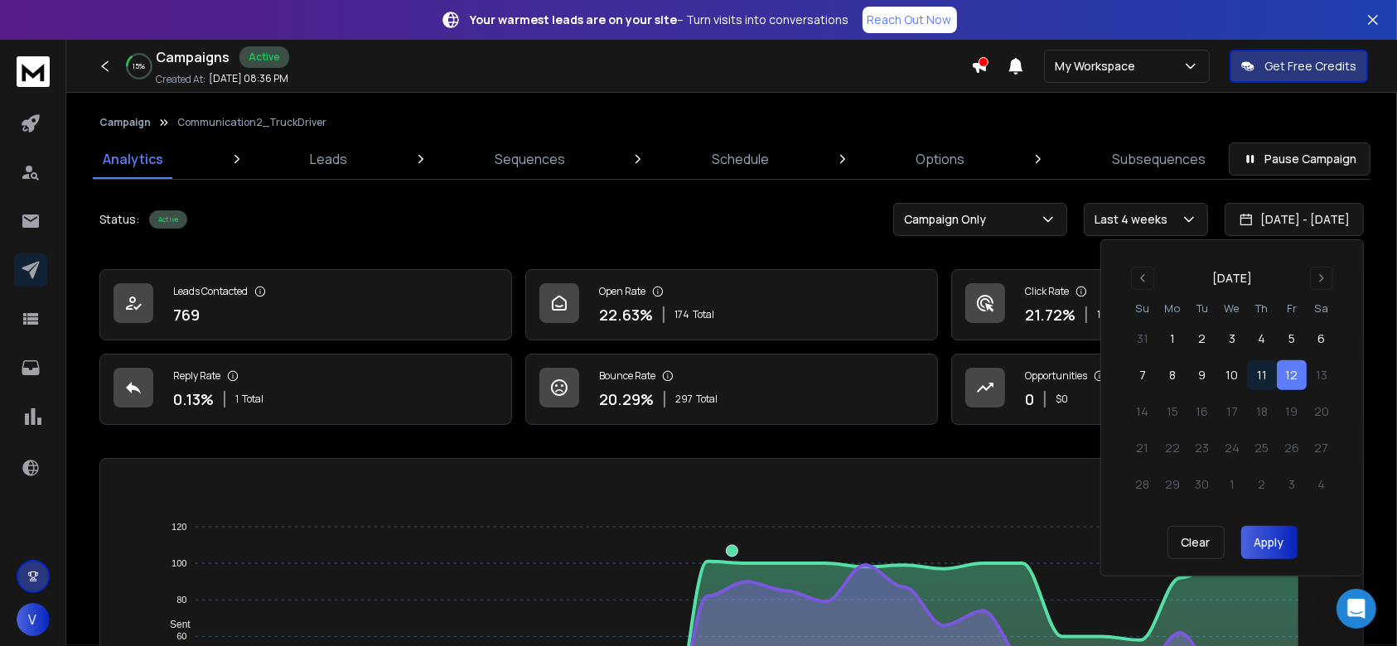
click at [1264, 374] on button "11" at bounding box center [1262, 375] width 30 height 30
click at [1266, 543] on button "Apply" at bounding box center [1269, 542] width 56 height 33
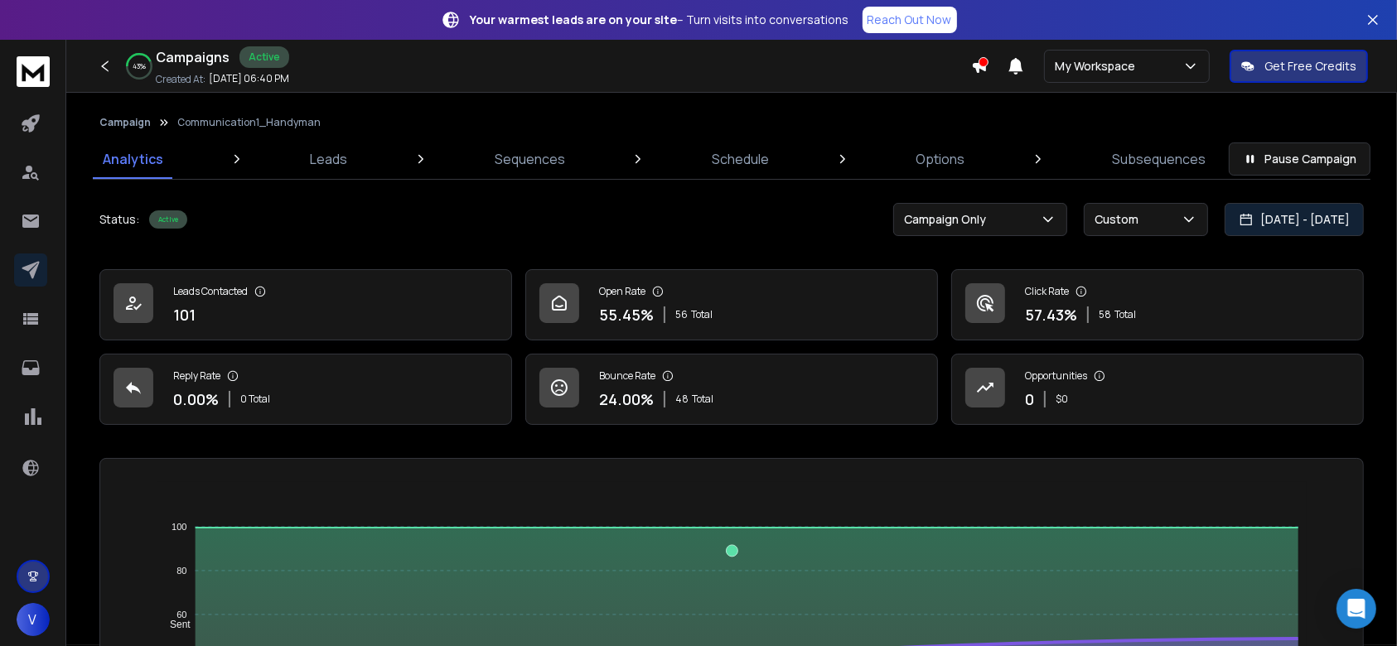
click at [1245, 222] on button "[DATE] - [DATE]" at bounding box center [1293, 219] width 139 height 33
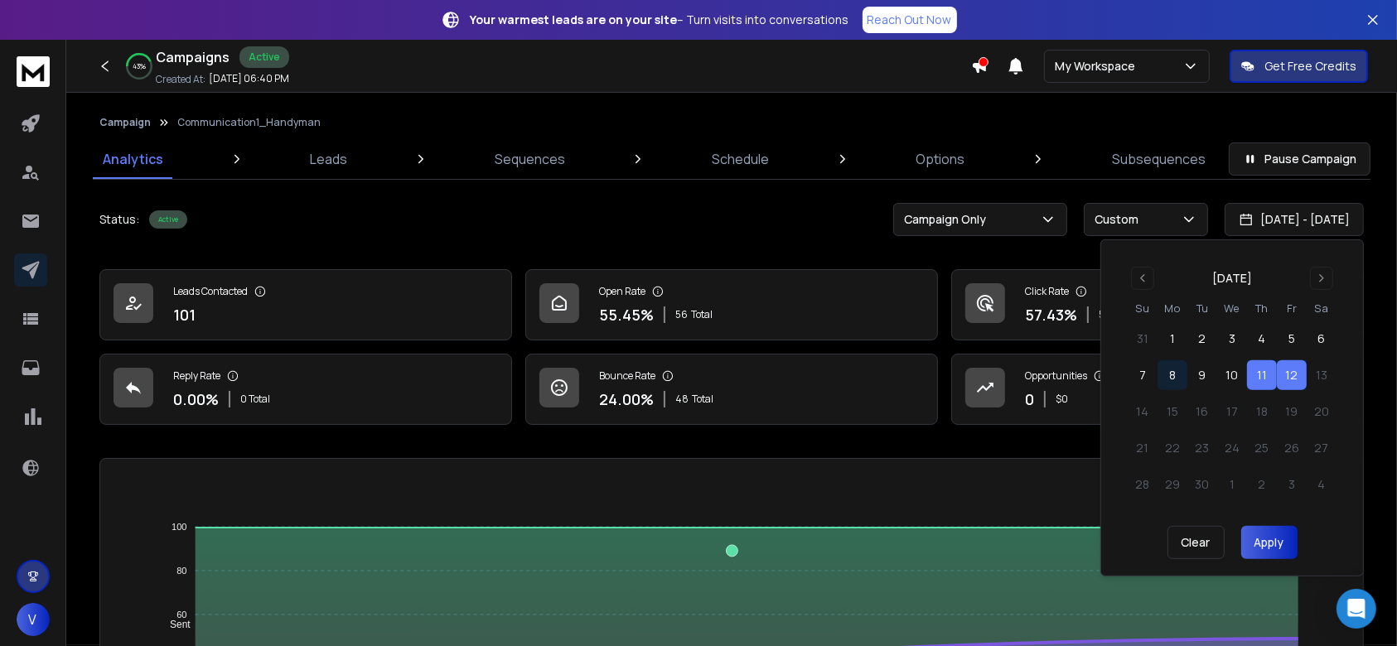
click at [1173, 374] on button "8" at bounding box center [1172, 375] width 30 height 30
click at [1268, 539] on button "Apply" at bounding box center [1269, 542] width 56 height 33
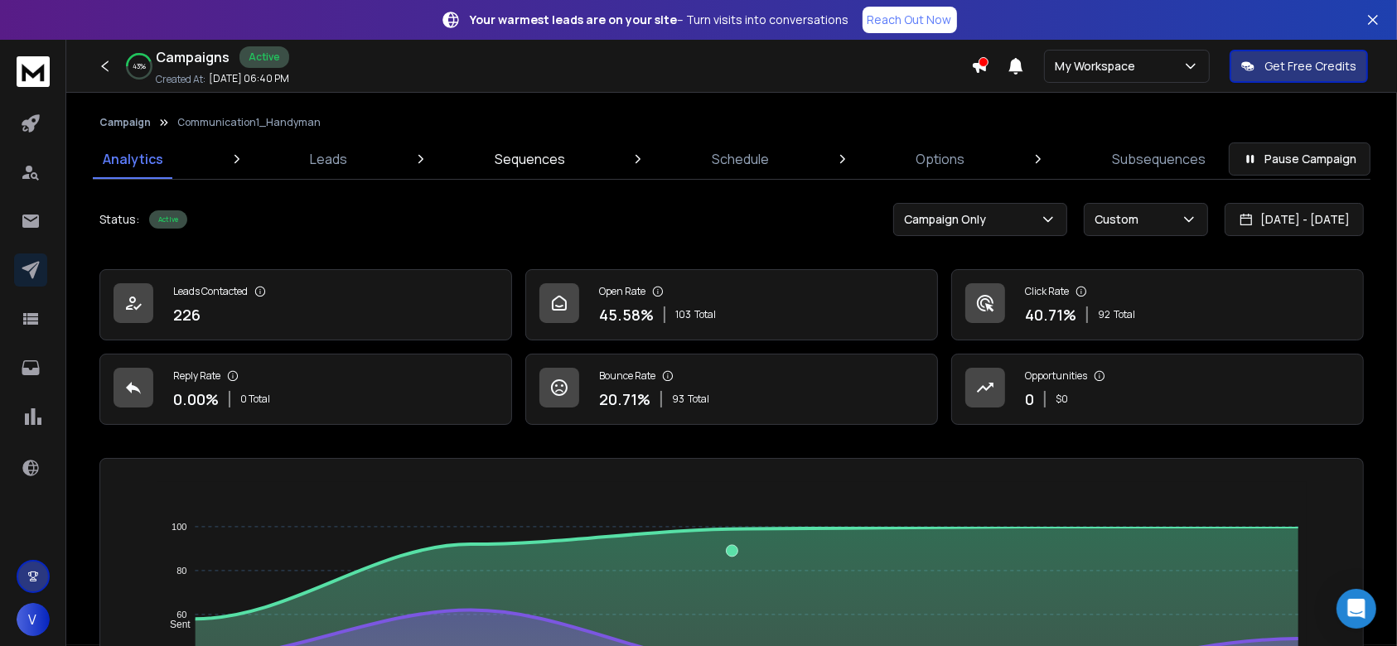
click at [518, 154] on p "Sequences" at bounding box center [530, 159] width 70 height 20
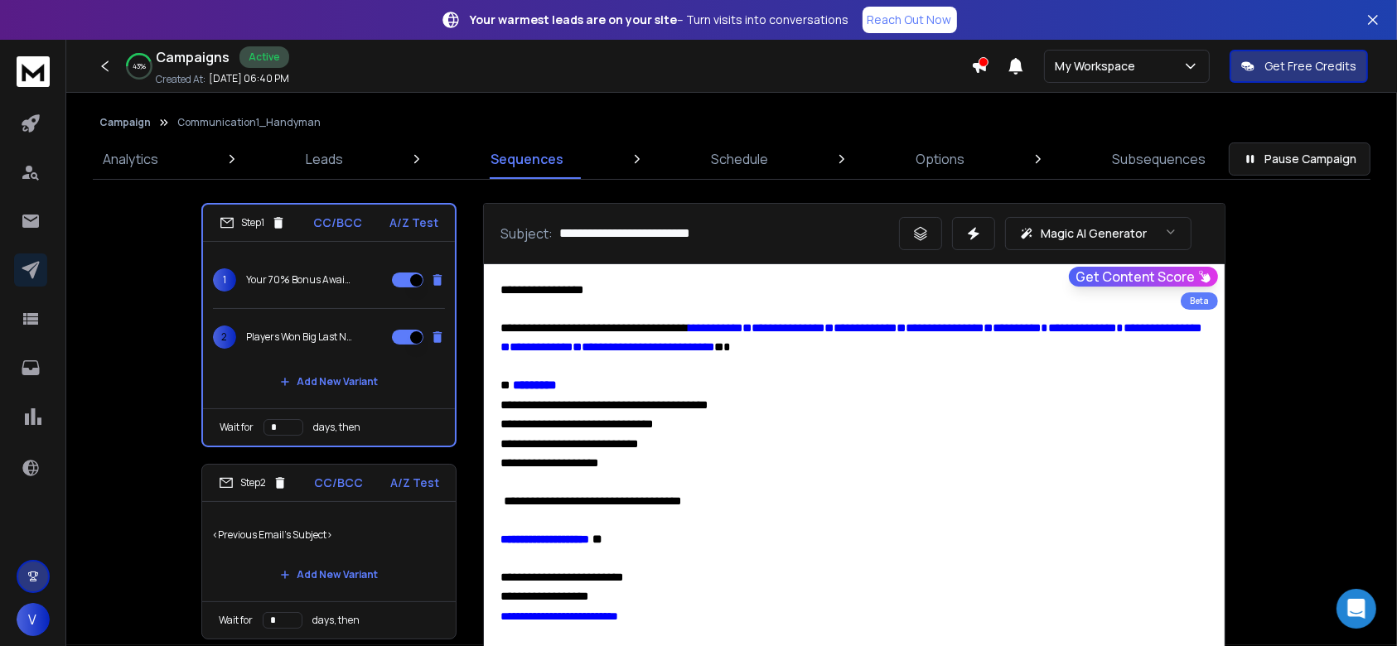
click at [543, 384] on strong "*********" at bounding box center [534, 385] width 43 height 12
click at [588, 423] on icon "button" at bounding box center [592, 425] width 20 height 20
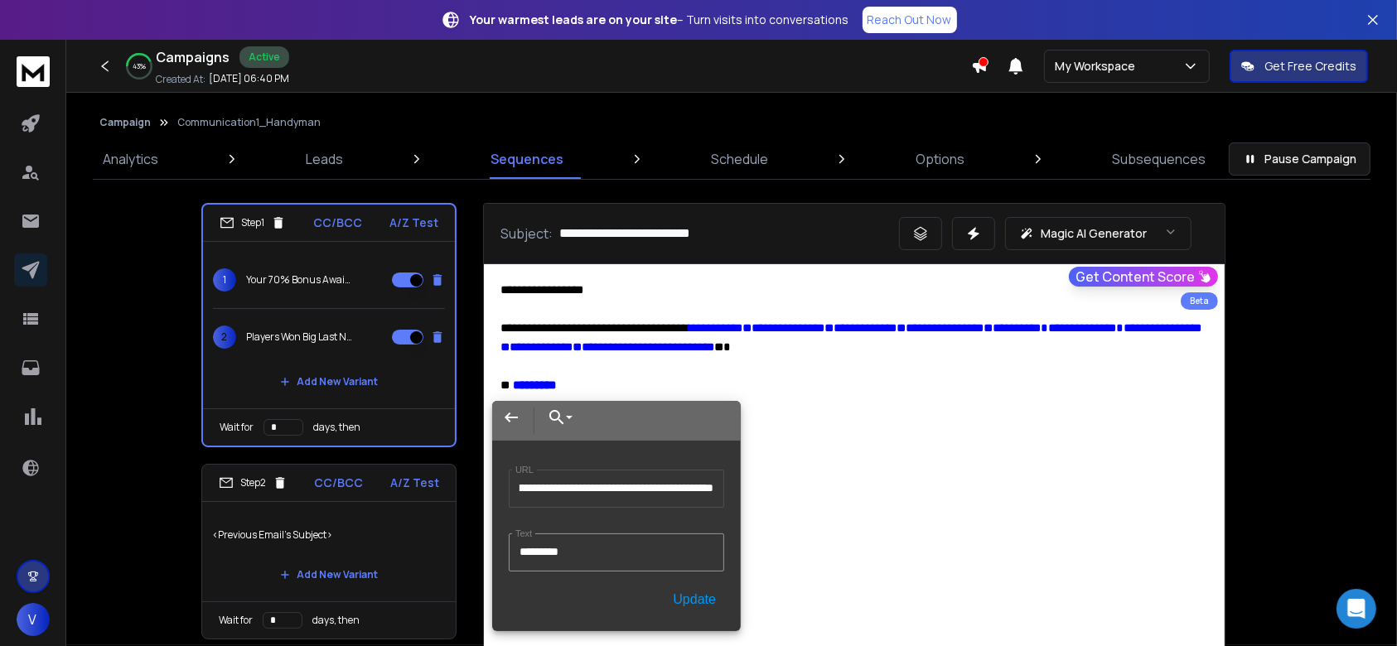
scroll to position [0, 341]
click at [695, 492] on input "**********" at bounding box center [616, 489] width 215 height 38
click at [841, 366] on div "**********" at bounding box center [854, 453] width 708 height 345
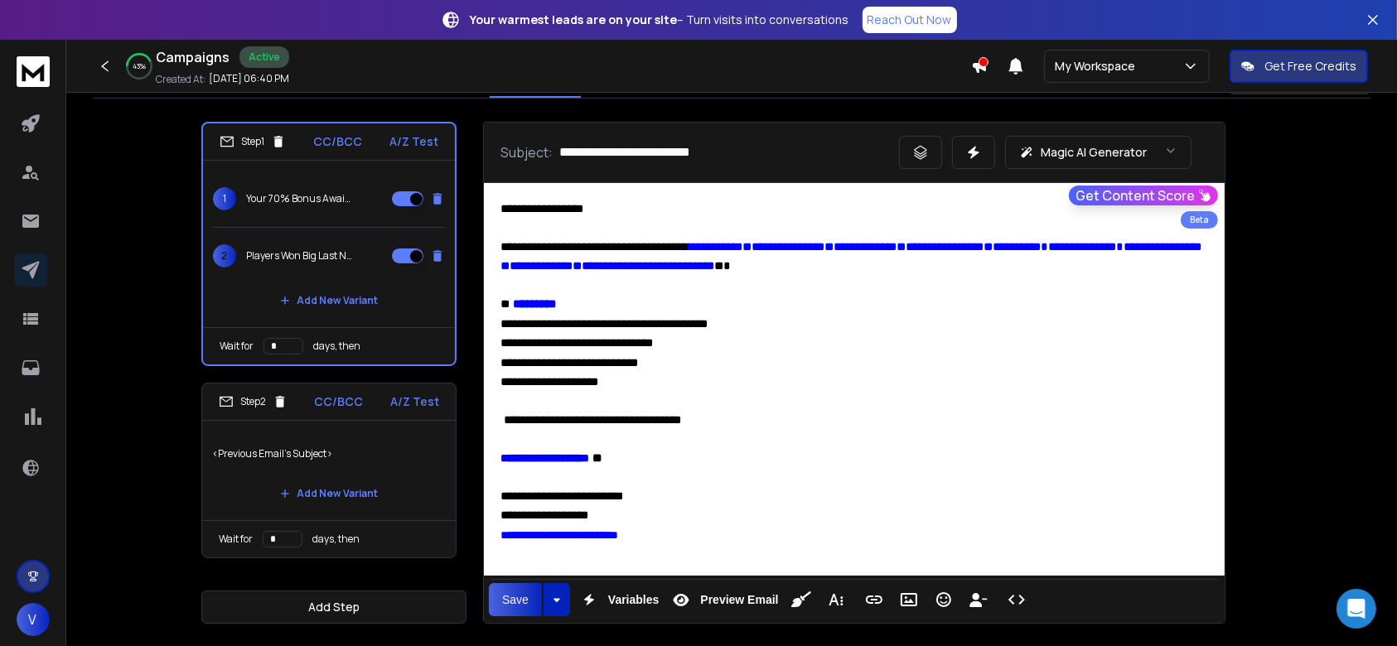
scroll to position [0, 0]
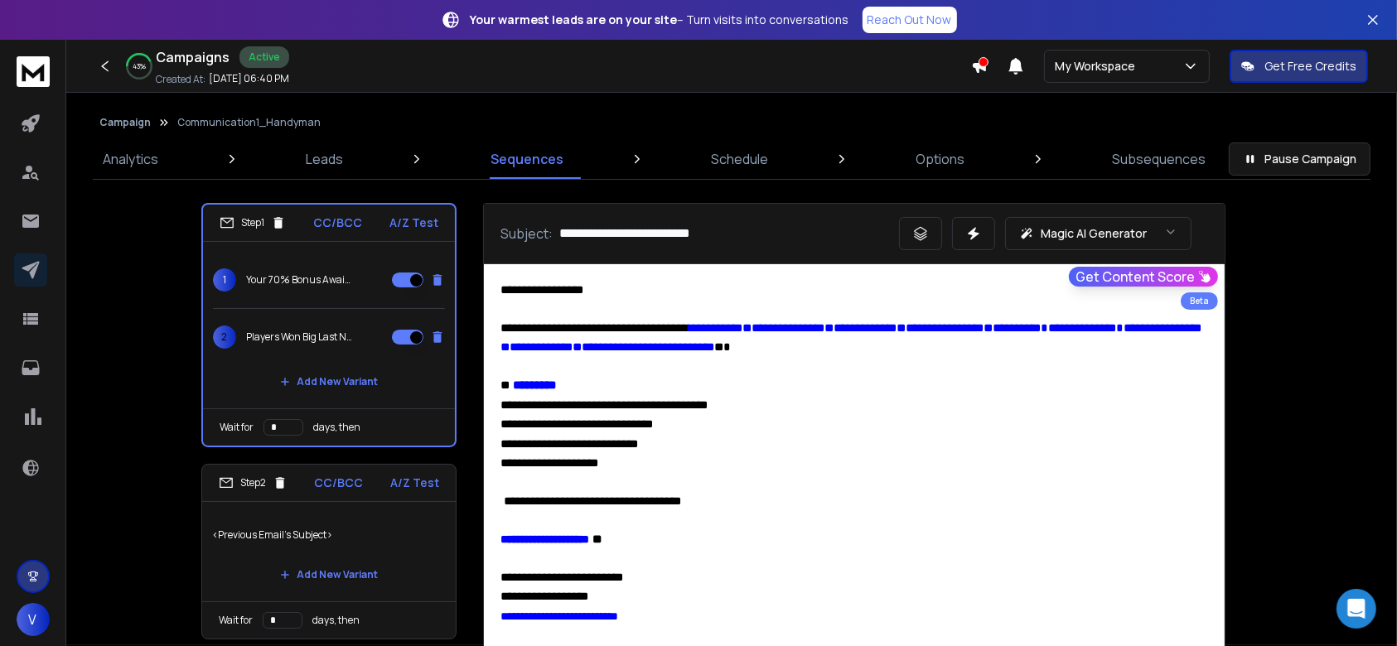
click at [556, 388] on strong "*********" at bounding box center [534, 385] width 43 height 12
click at [848, 494] on div "**********" at bounding box center [854, 511] width 708 height 114
